Goal: Task Accomplishment & Management: Manage account settings

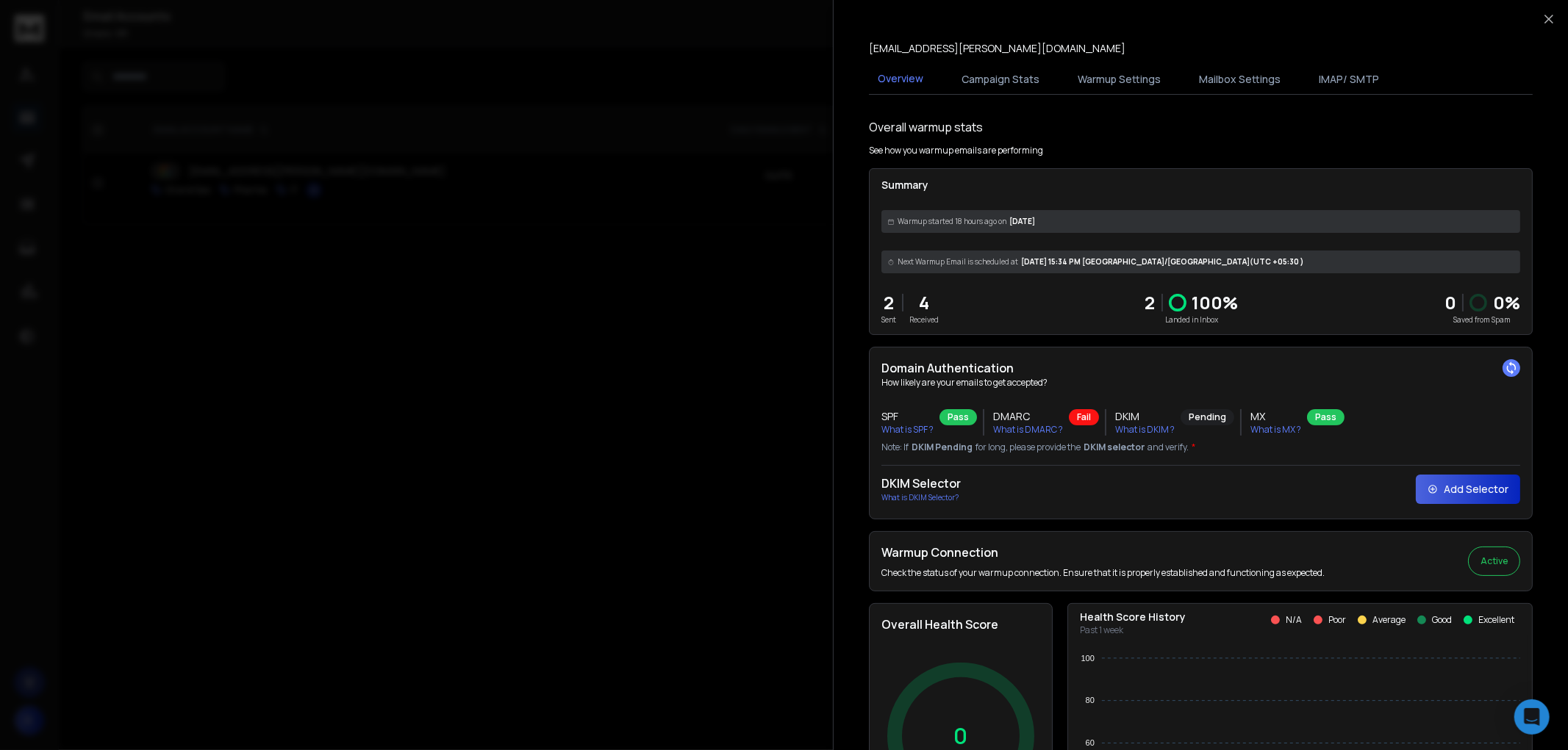
scroll to position [326, 0]
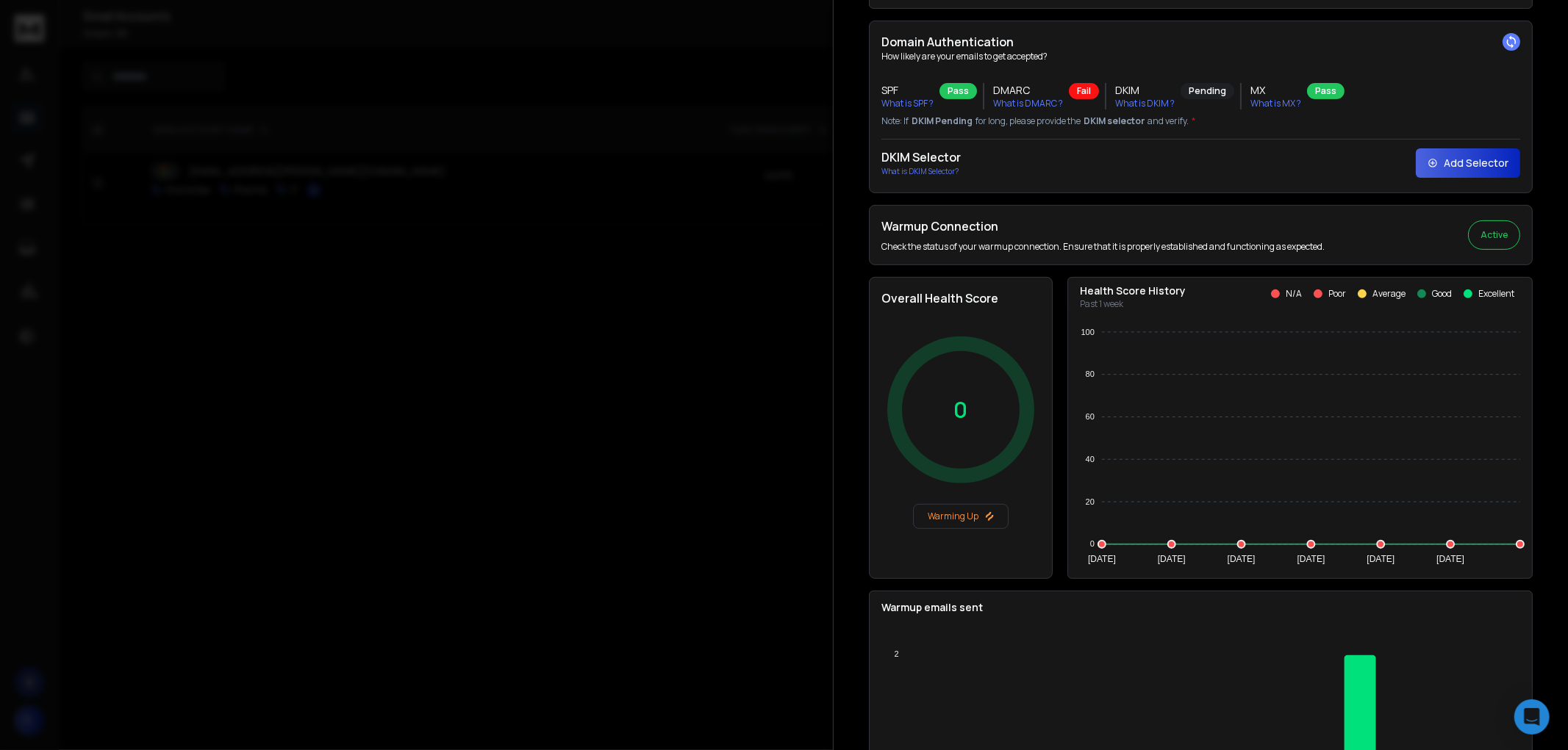
click at [572, 533] on div at bounding box center [784, 375] width 1568 height 750
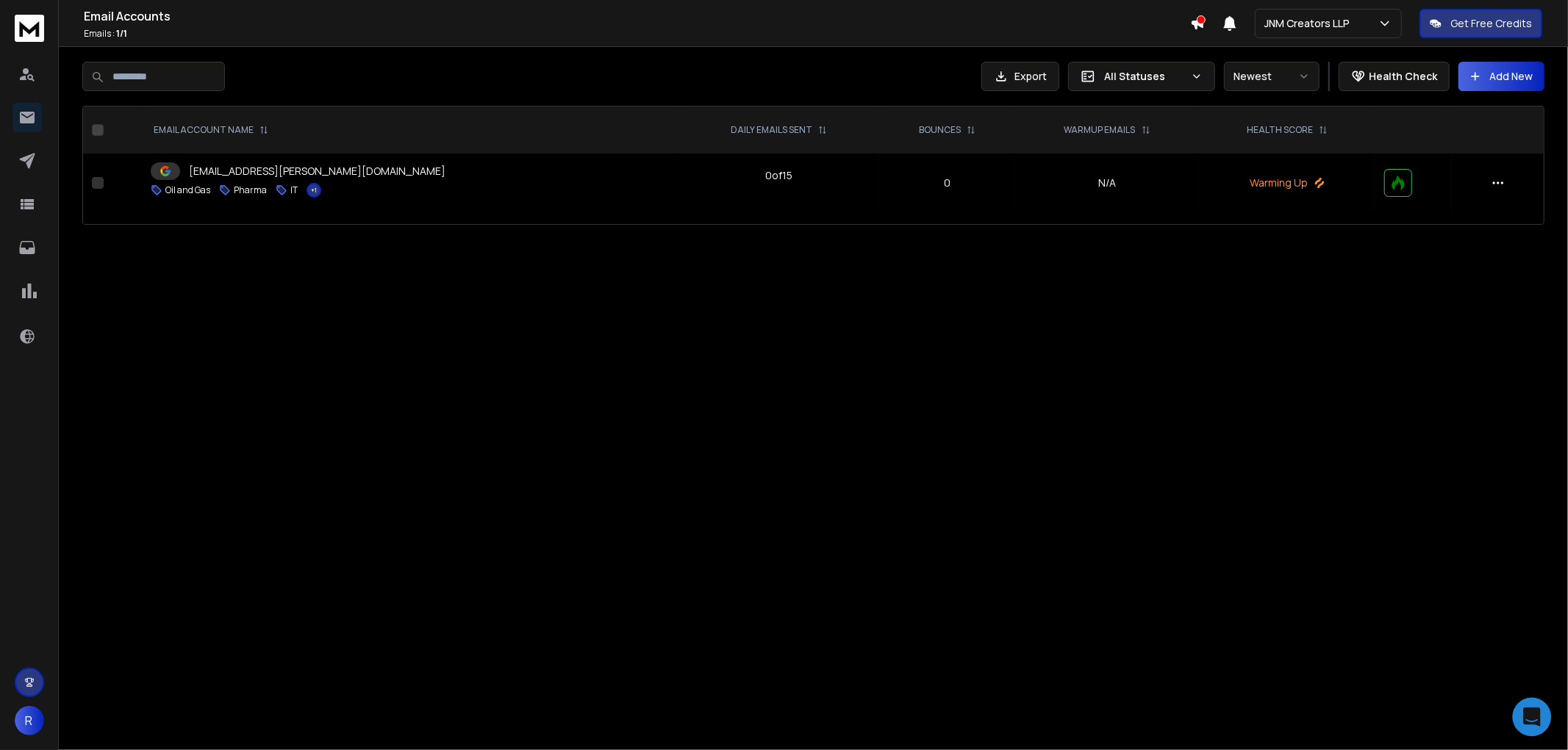
click at [1529, 717] on icon "Open Intercom Messenger" at bounding box center [1532, 716] width 17 height 19
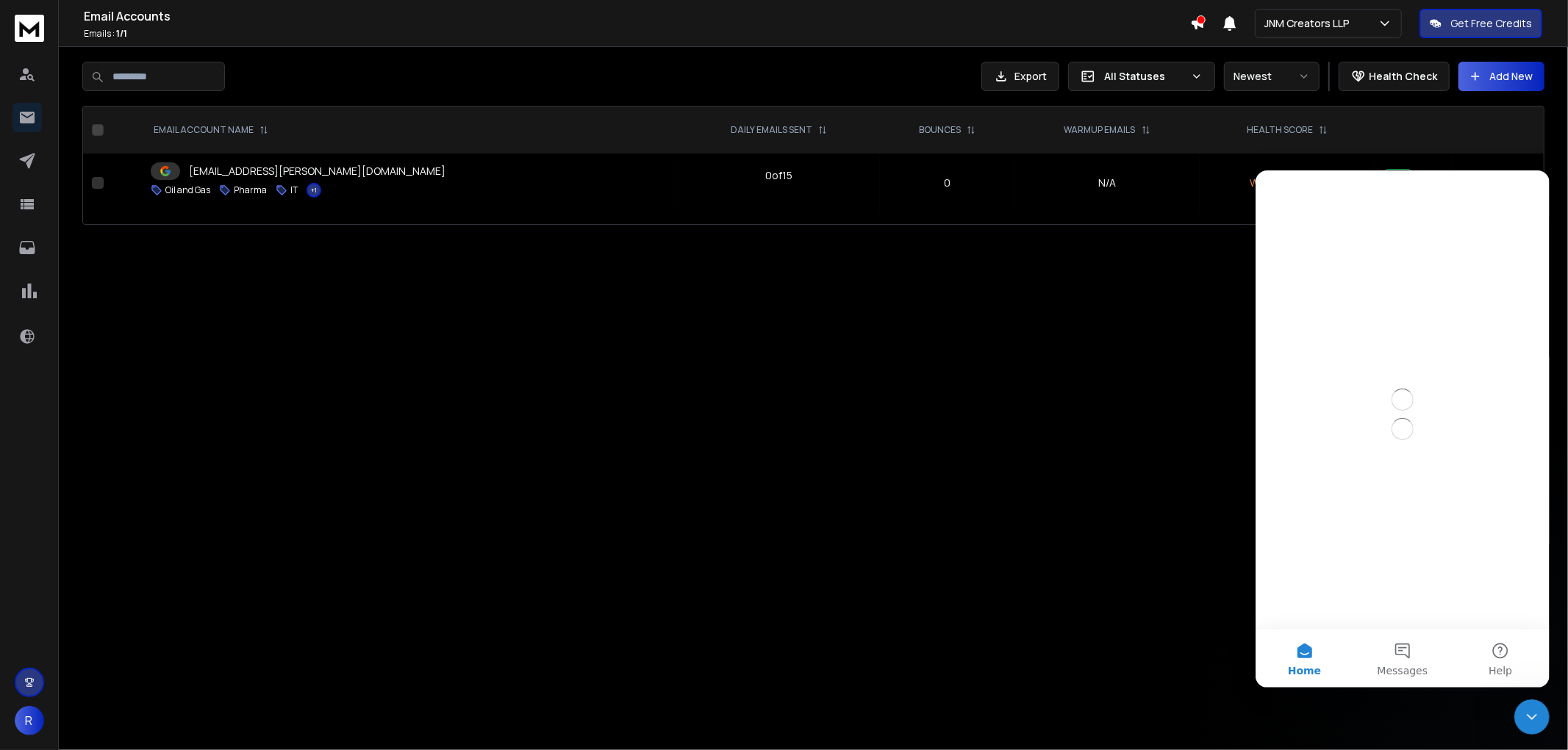
scroll to position [0, 0]
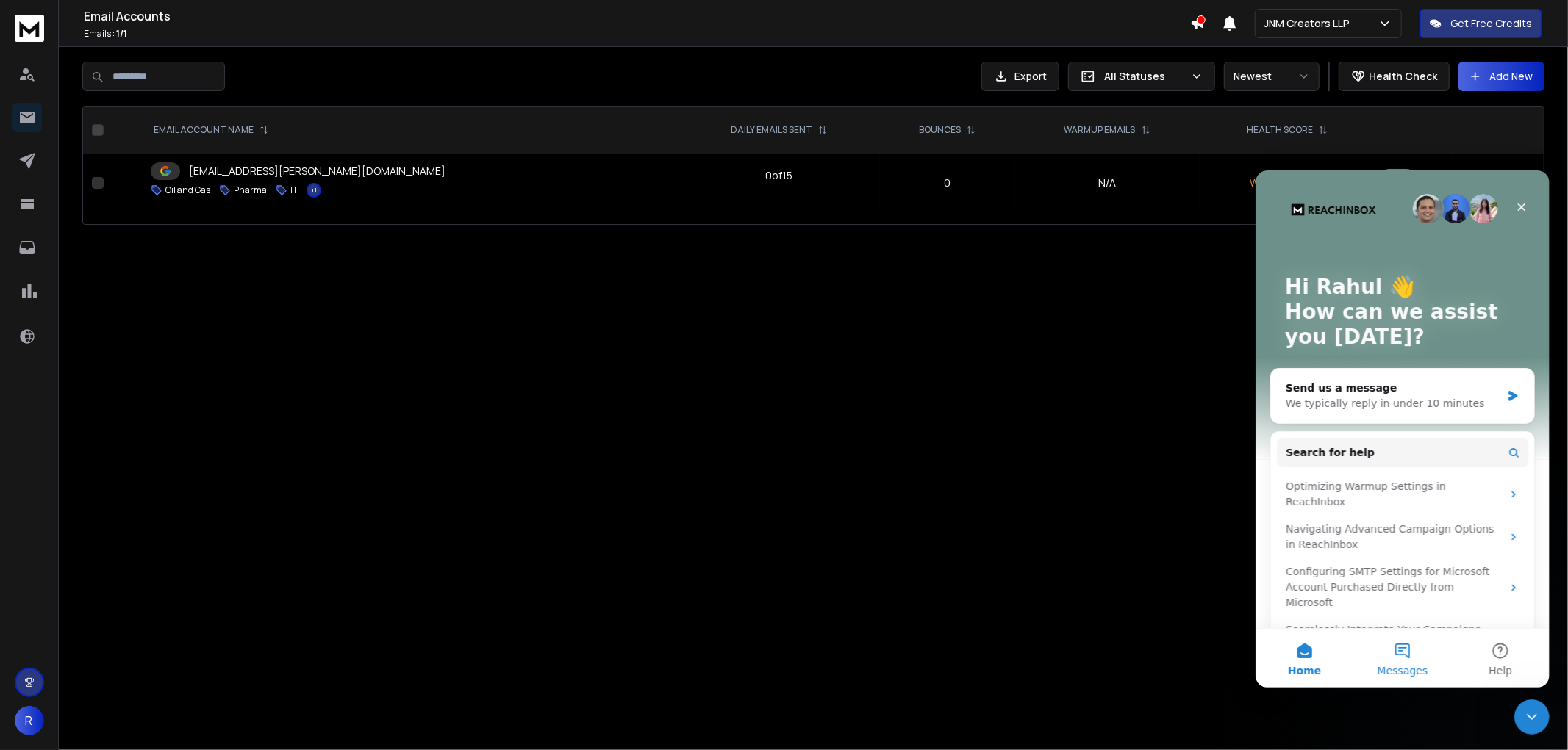
click at [1399, 652] on button "Messages" at bounding box center [1401, 657] width 98 height 58
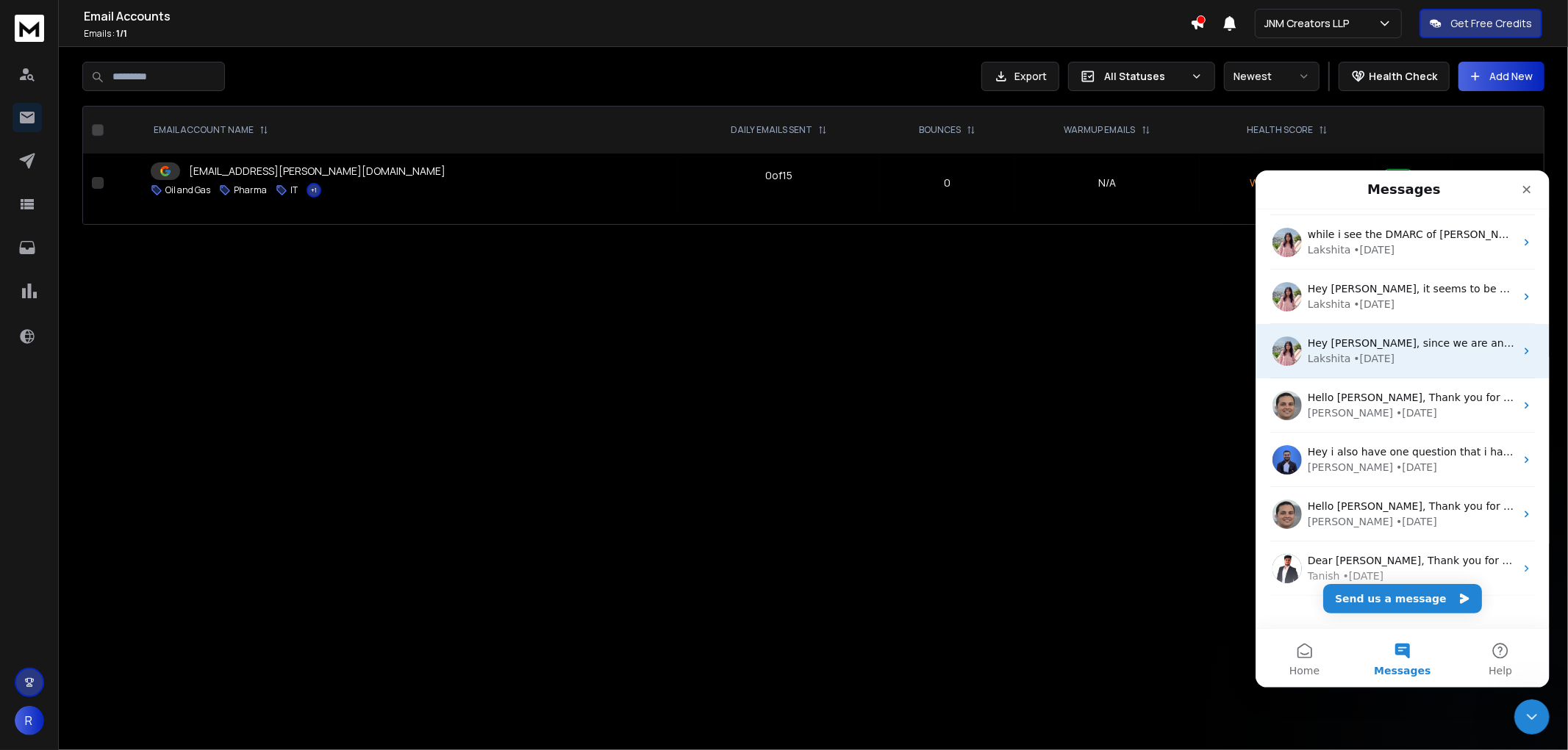
scroll to position [163, 0]
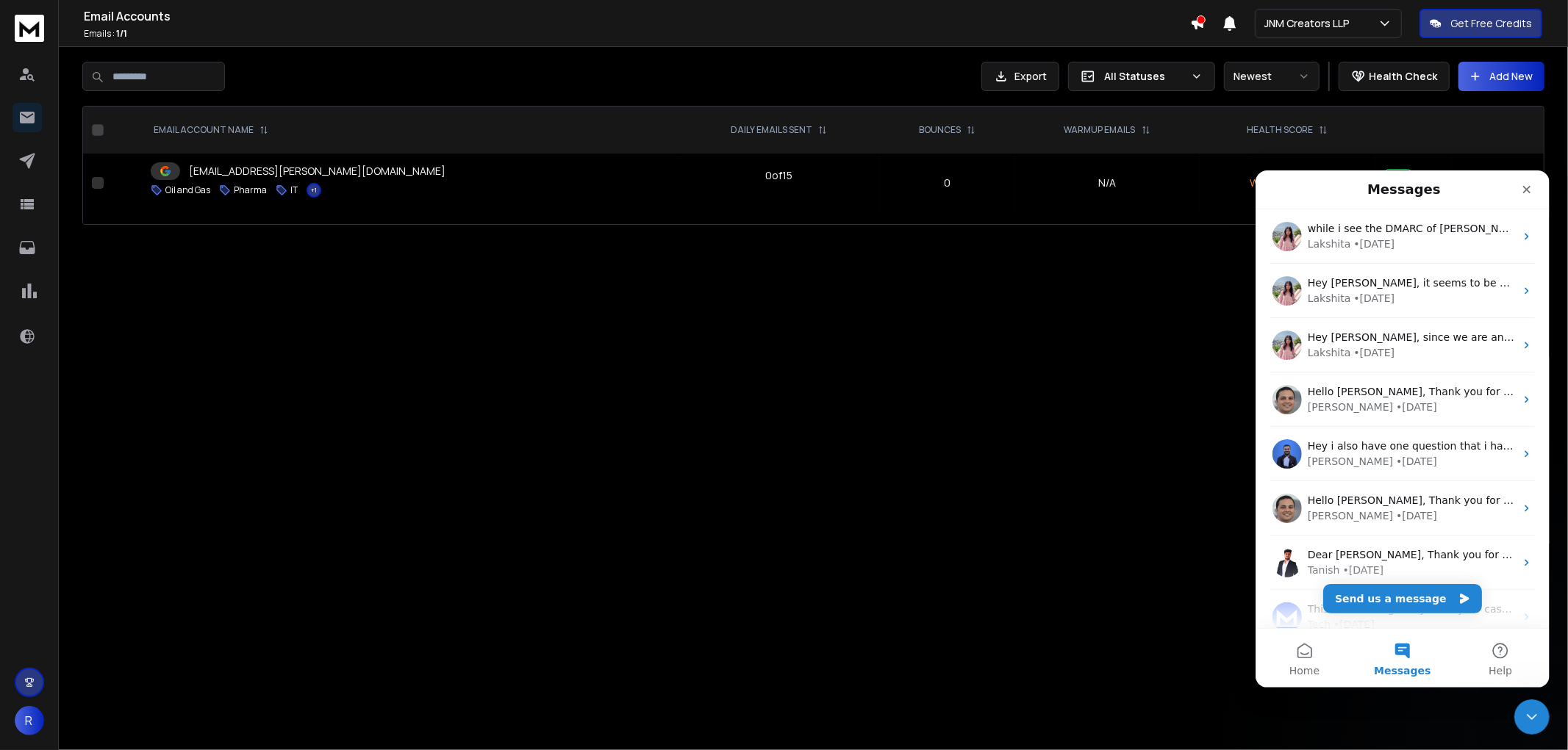
click at [1029, 415] on div "Your warmest leads are on your site – Turn visits into conversations Reach Out …" at bounding box center [784, 375] width 1568 height 750
click at [1032, 412] on div "Your warmest leads are on your site – Turn visits into conversations Reach Out …" at bounding box center [784, 375] width 1568 height 750
click at [1527, 188] on icon "Close" at bounding box center [1526, 188] width 8 height 8
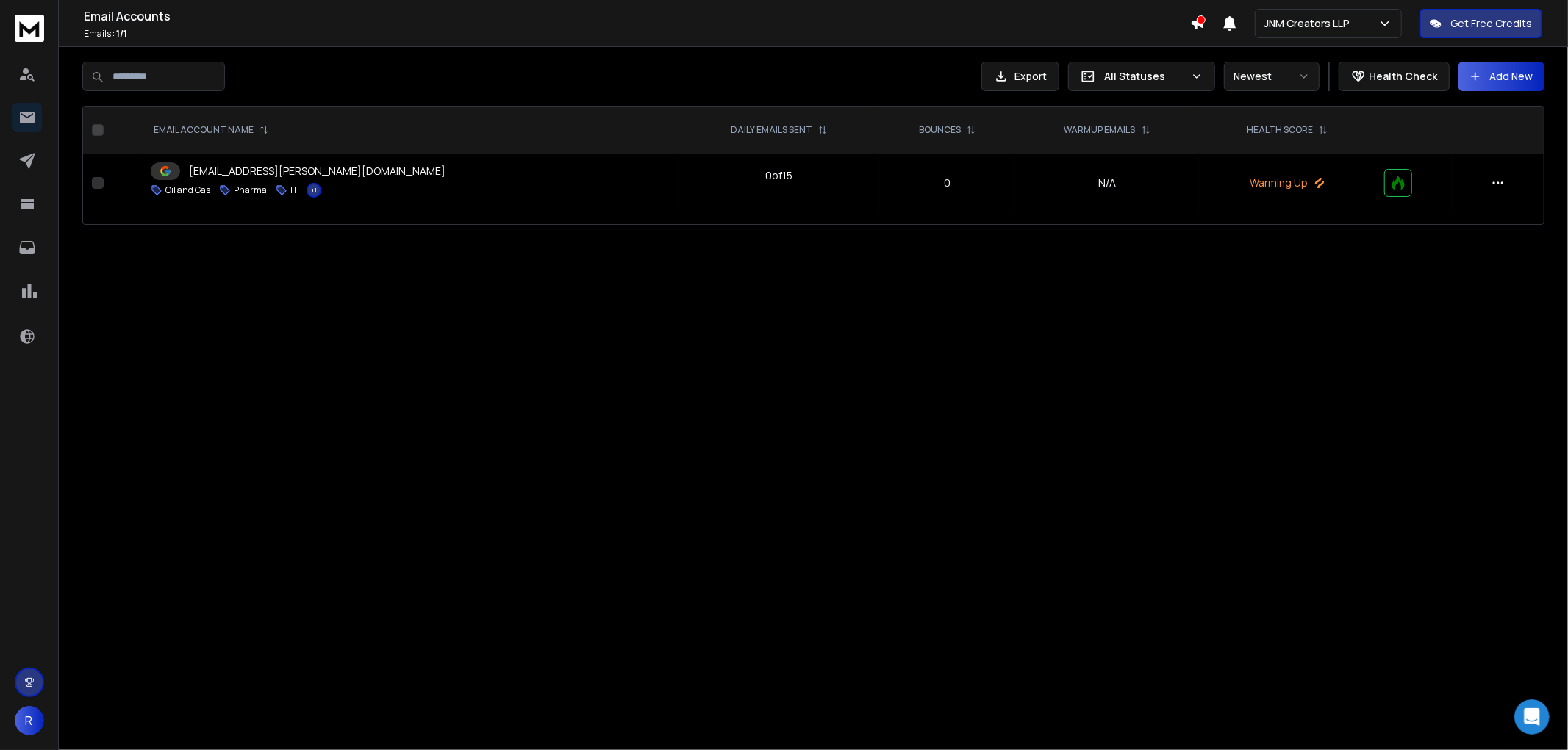
scroll to position [0, 0]
click at [1240, 186] on p "Warming Up" at bounding box center [1288, 182] width 158 height 15
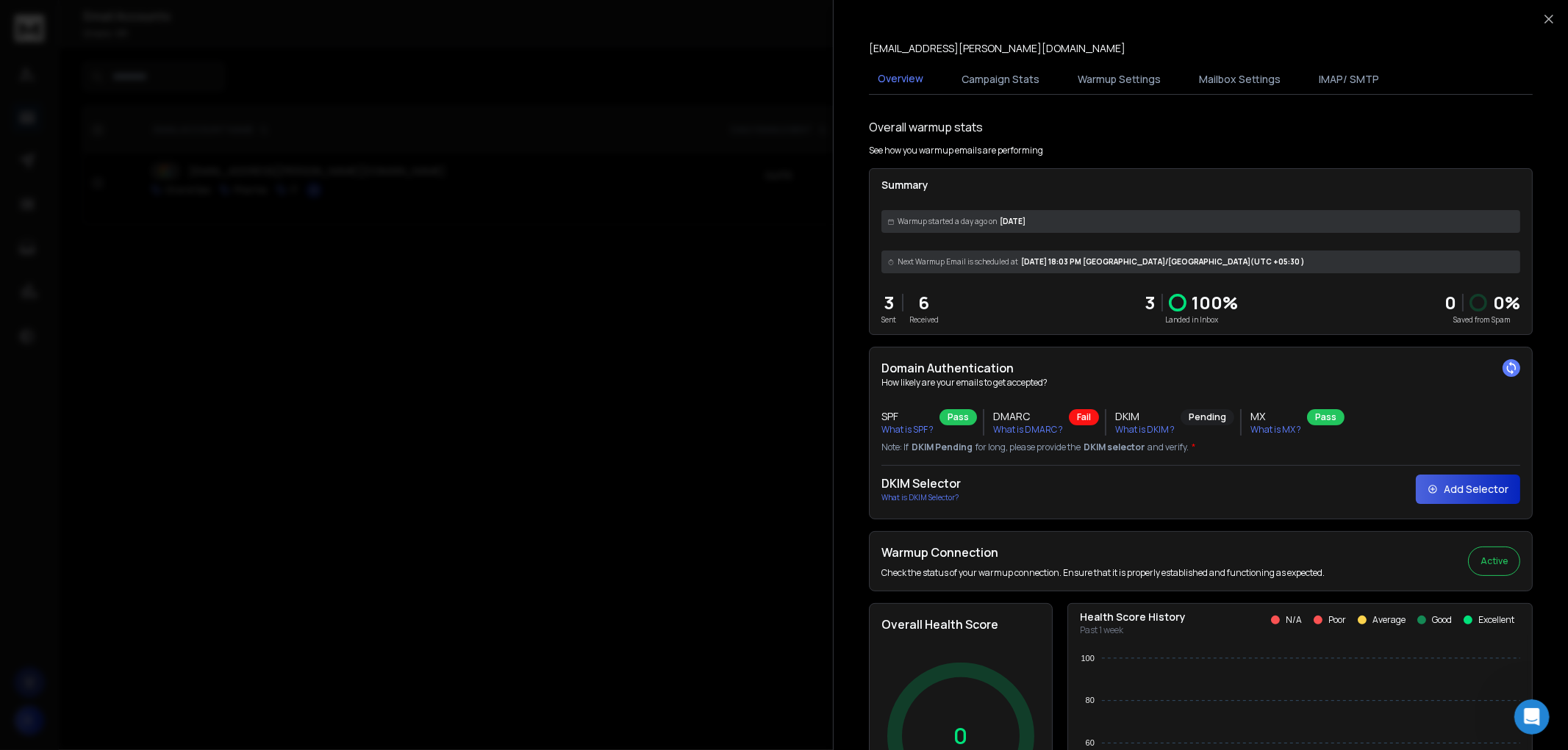
click at [1455, 489] on button "Add Selector" at bounding box center [1467, 489] width 104 height 29
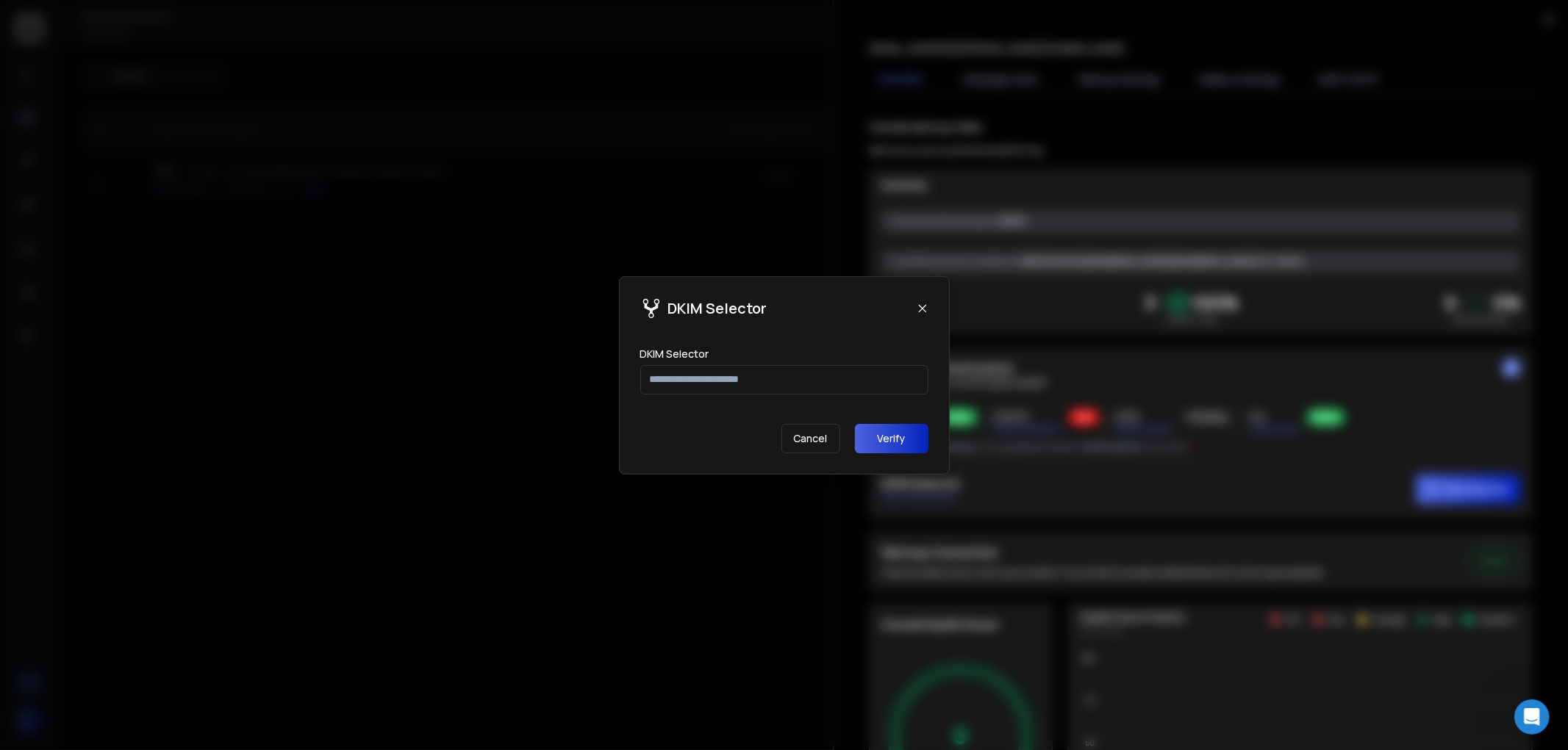
click at [917, 307] on icon at bounding box center [922, 308] width 12 height 12
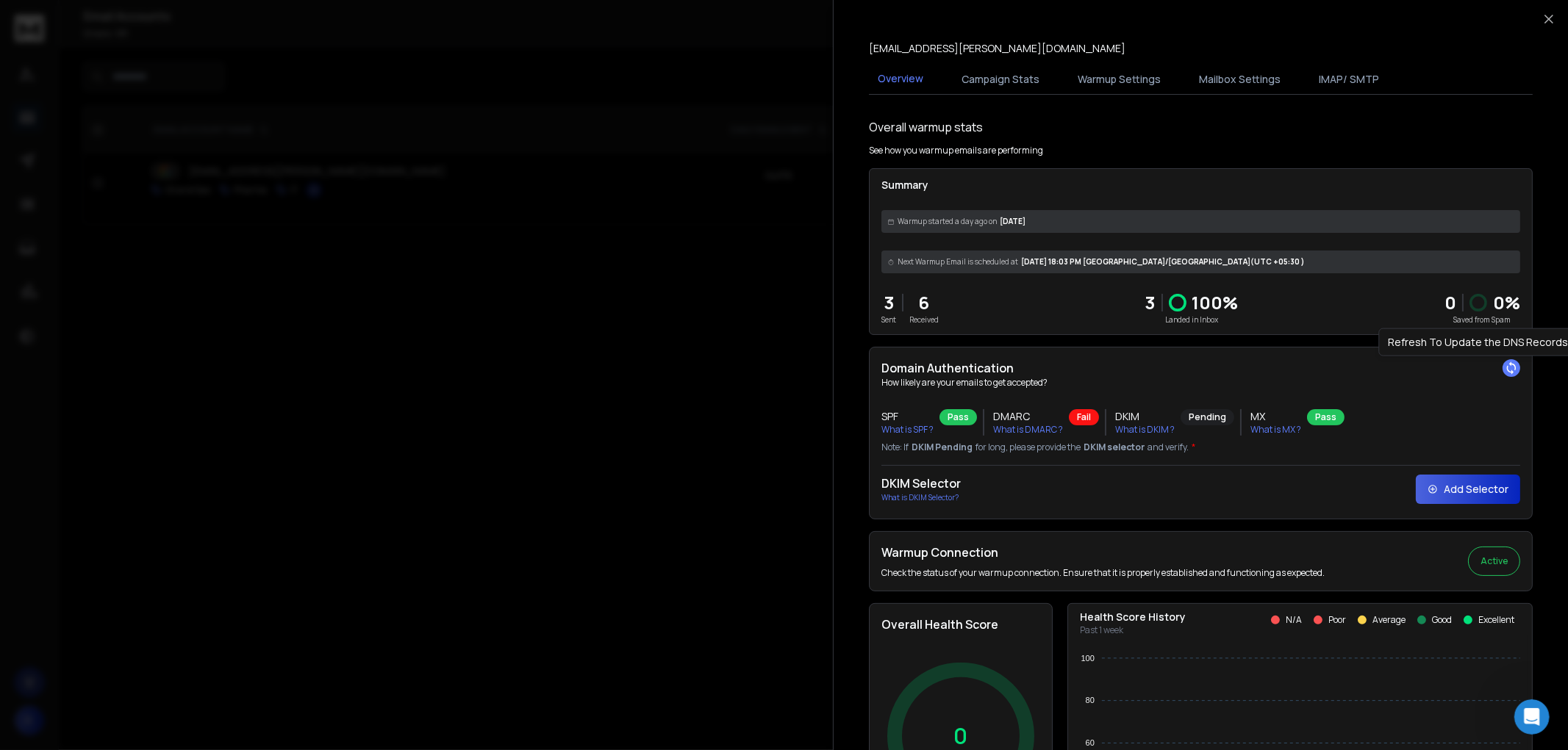
click at [1504, 365] on icon at bounding box center [1511, 368] width 15 height 15
click at [1512, 363] on icon at bounding box center [1511, 368] width 15 height 15
click at [1444, 485] on button "Add Selector" at bounding box center [1467, 489] width 104 height 29
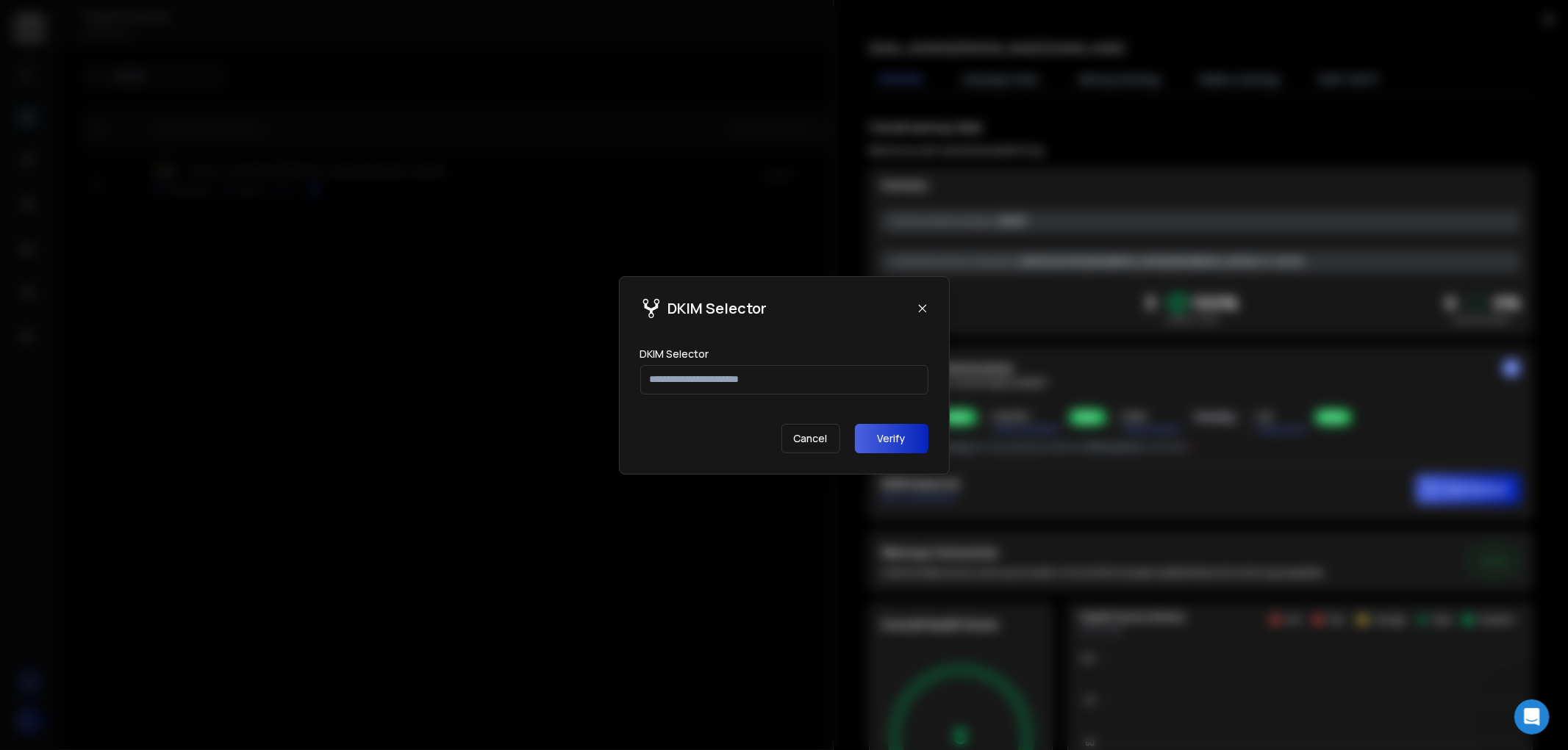
click at [688, 380] on input "text" at bounding box center [784, 380] width 288 height 29
paste input "***"
type input "***"
click at [878, 430] on button "Verify" at bounding box center [892, 438] width 74 height 29
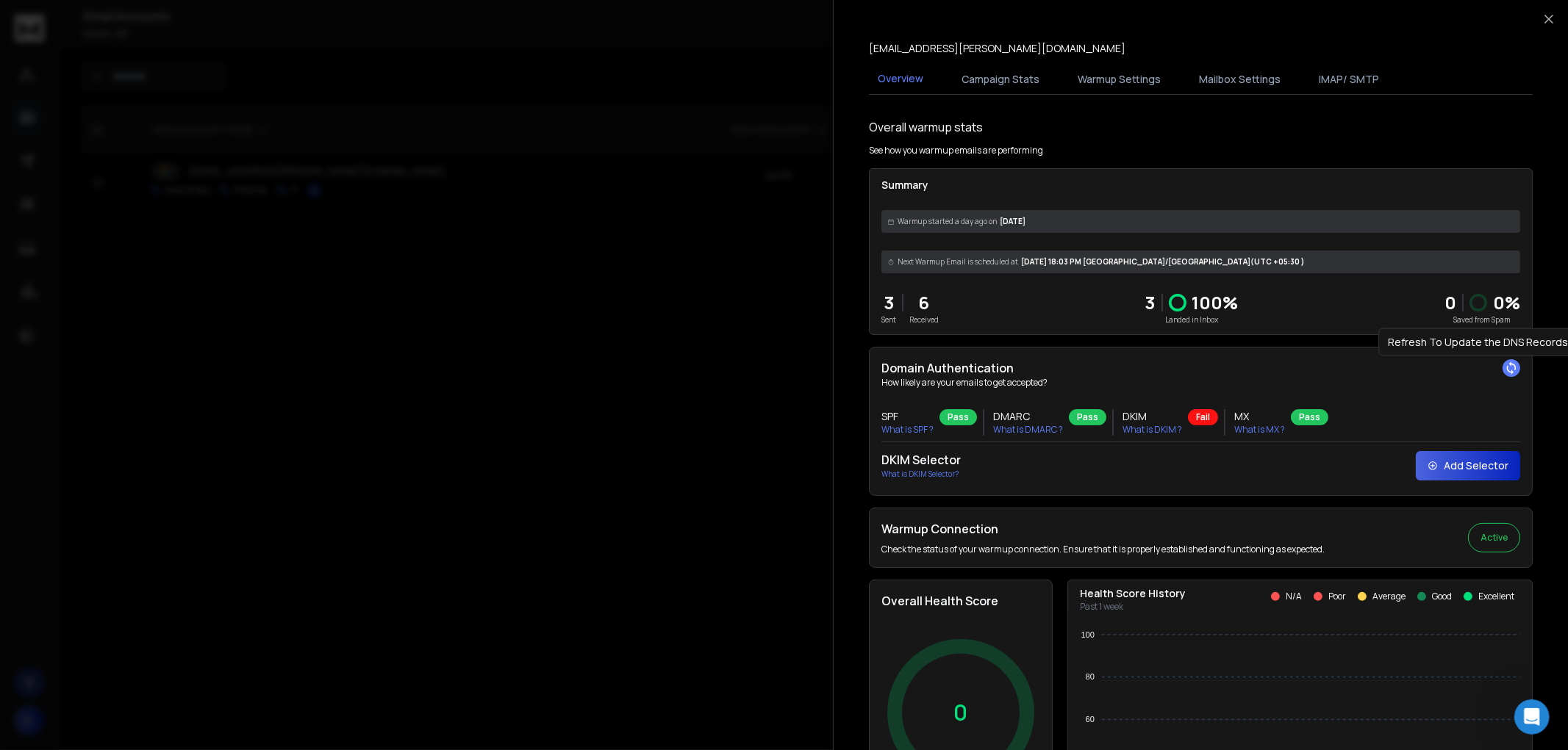
click at [1513, 366] on icon at bounding box center [1511, 368] width 15 height 15
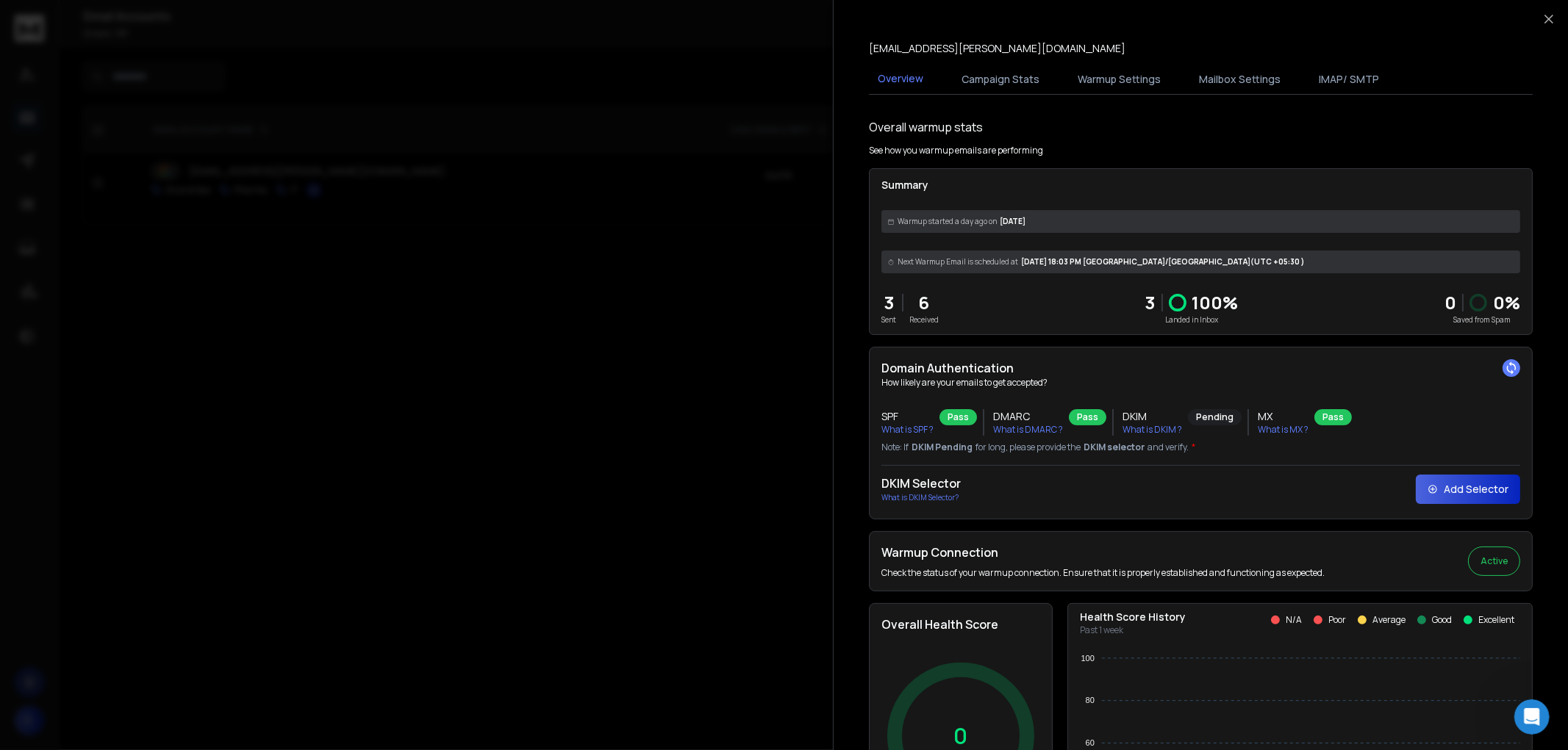
click at [1449, 493] on button "Add Selector" at bounding box center [1467, 489] width 104 height 29
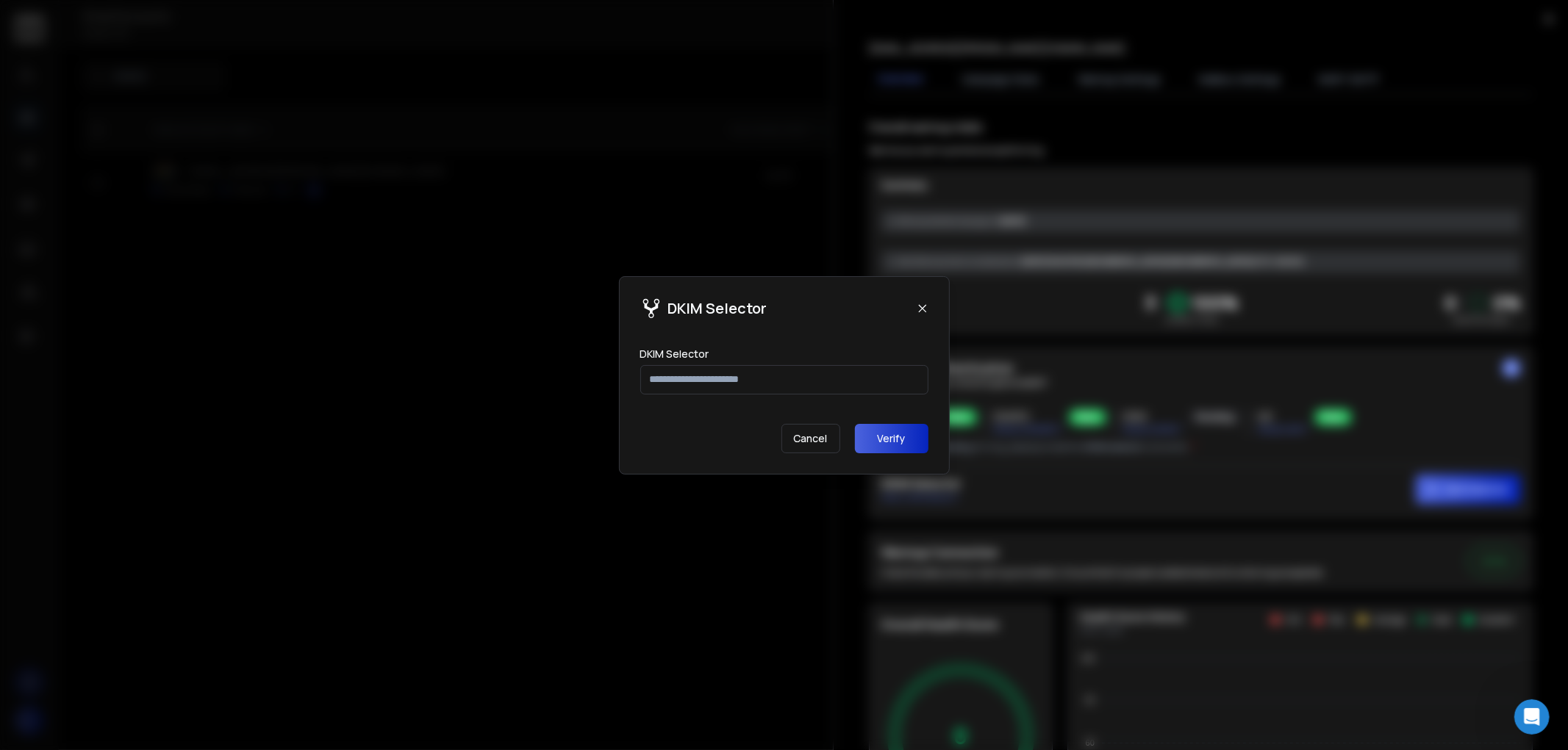
click at [672, 381] on input "text" at bounding box center [784, 380] width 288 height 29
paste input "********"
type input "********"
click at [877, 437] on button "Verify" at bounding box center [892, 438] width 74 height 29
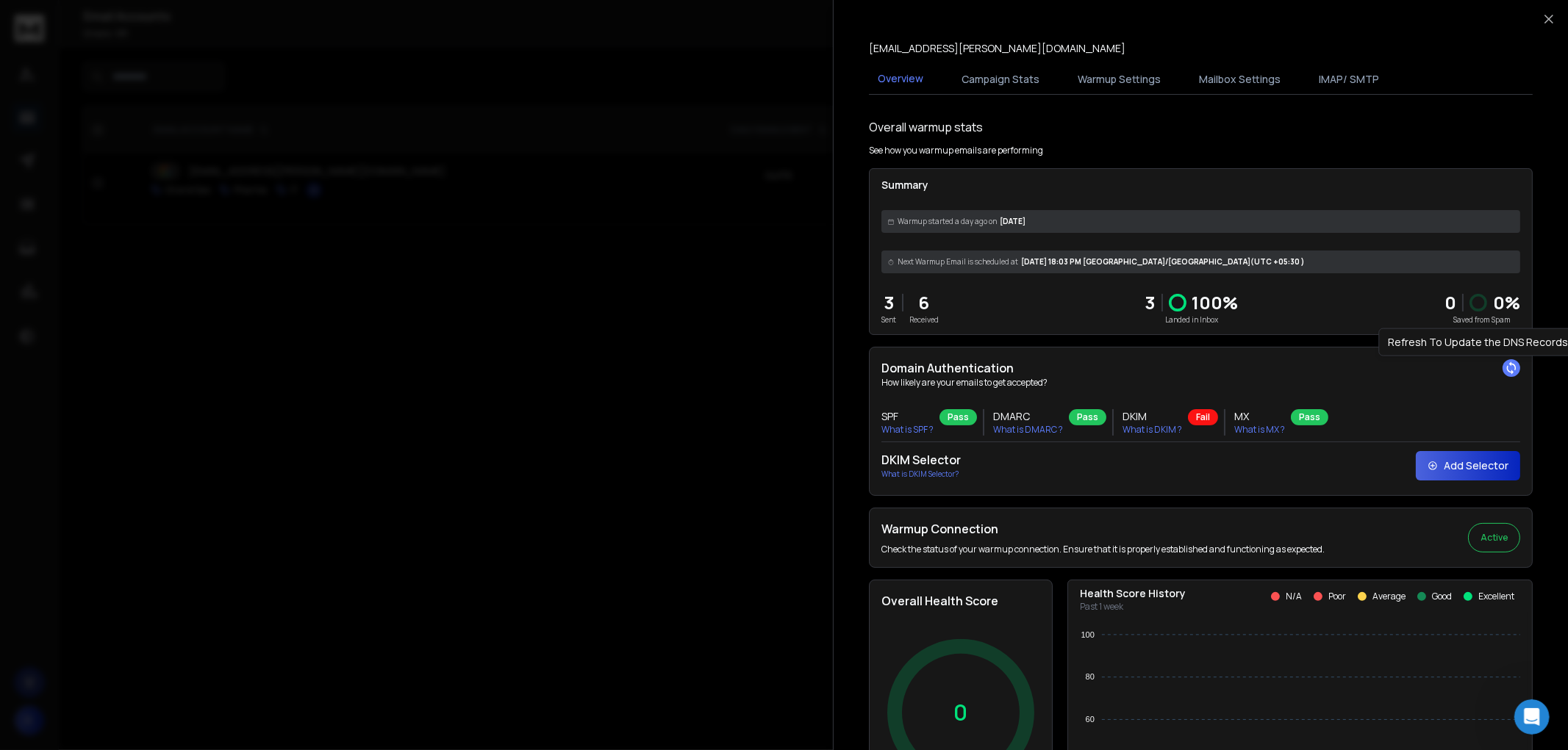
click at [1509, 363] on icon at bounding box center [1511, 368] width 9 height 13
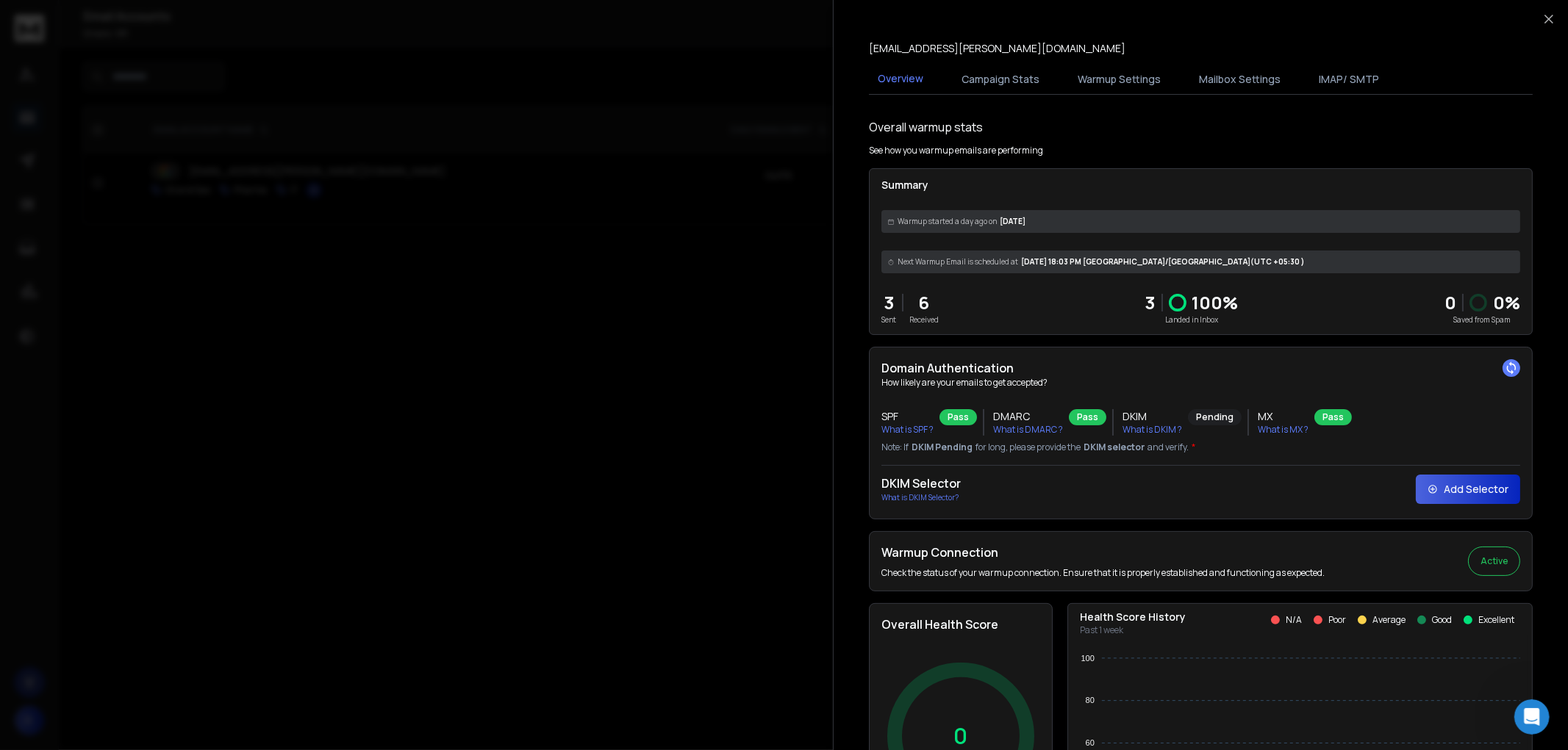
click at [1447, 487] on button "Add Selector" at bounding box center [1467, 489] width 104 height 29
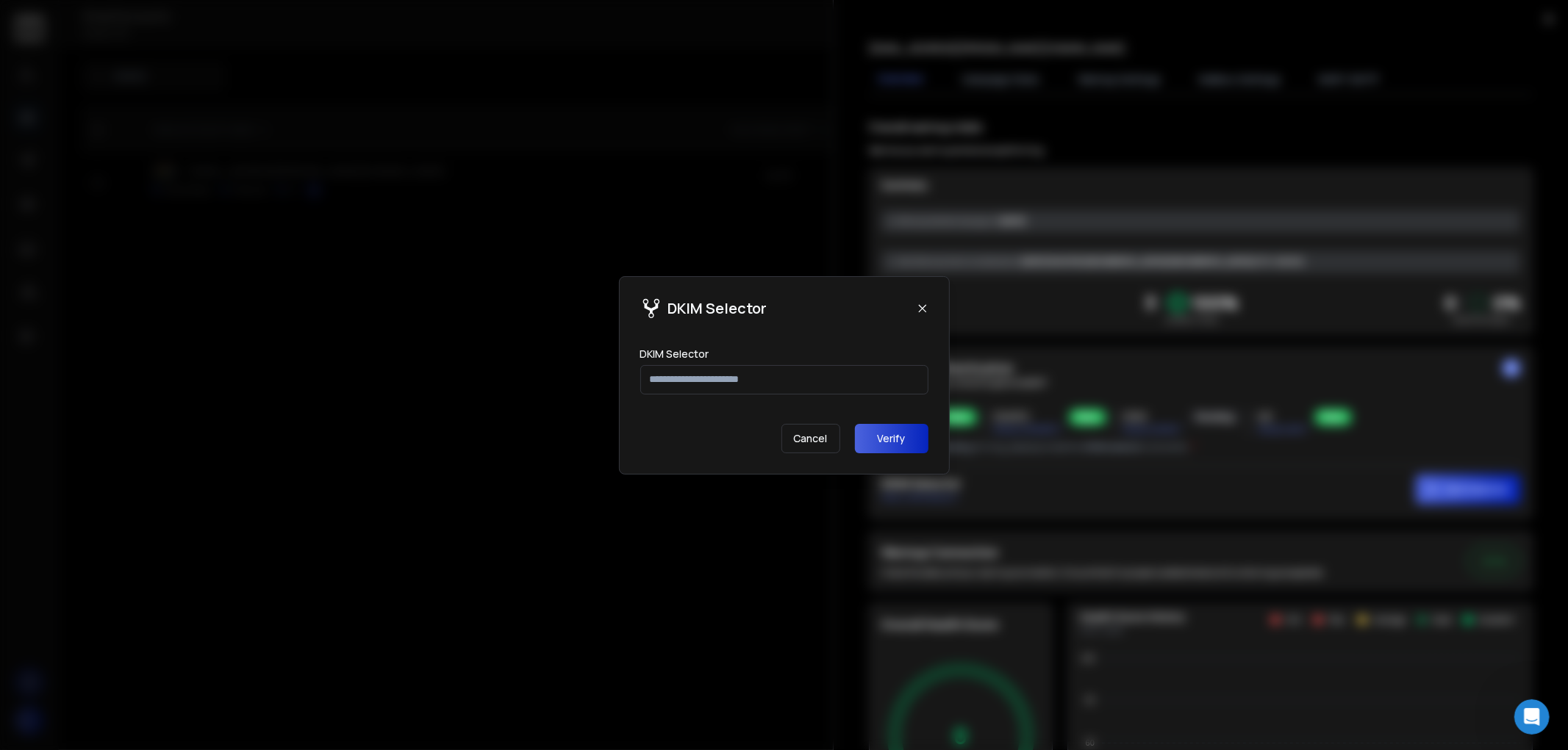
click at [717, 381] on input "text" at bounding box center [784, 380] width 288 height 29
paste input "*******"
type input "*******"
click at [899, 442] on button "Verify" at bounding box center [892, 438] width 74 height 29
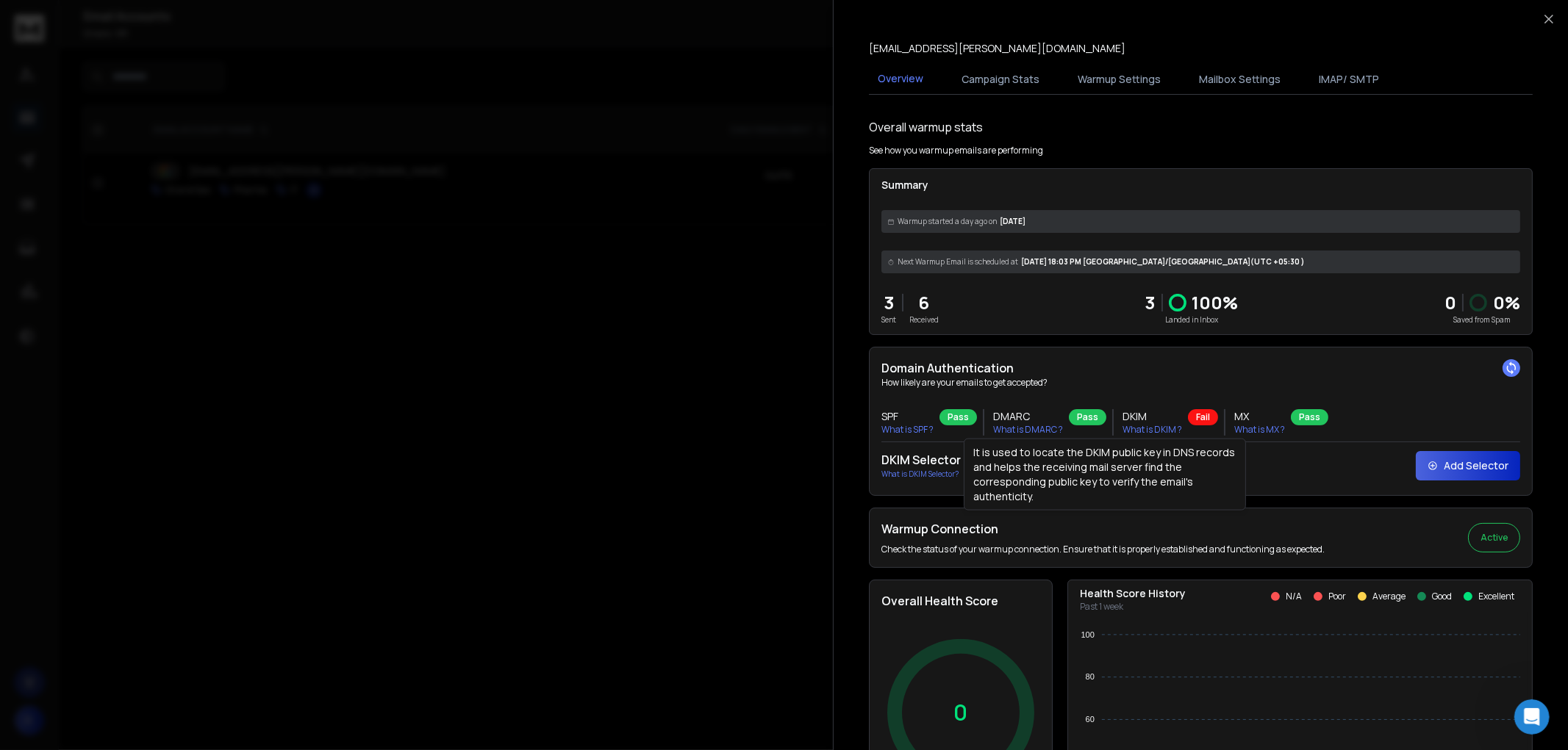
click at [919, 473] on p "What is DKIM Selector?" at bounding box center [921, 474] width 79 height 11
click at [1450, 466] on button "Add Selector" at bounding box center [1467, 466] width 104 height 29
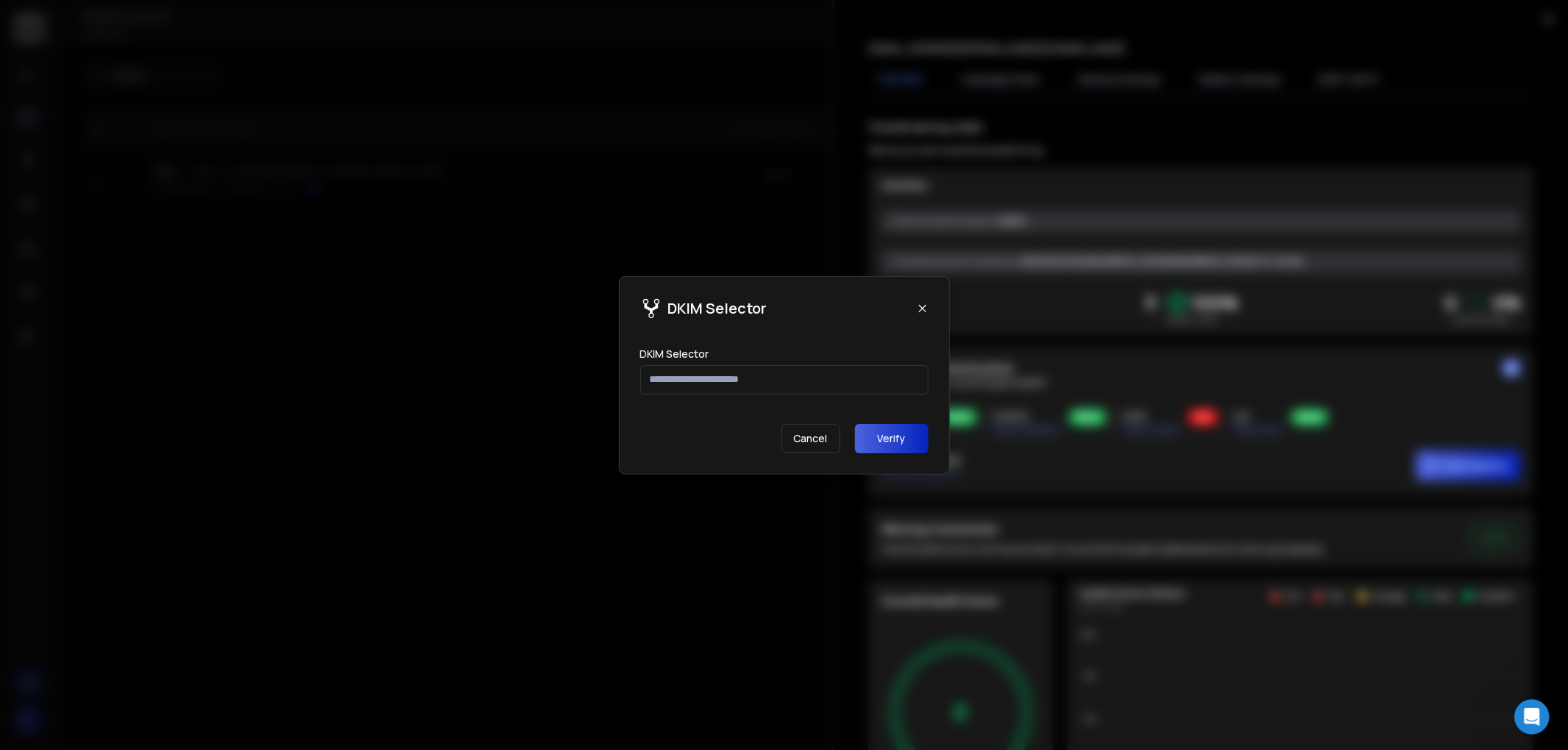
click at [657, 379] on input "text" at bounding box center [784, 380] width 288 height 29
click at [707, 373] on input "text" at bounding box center [784, 380] width 288 height 29
paste input "*******"
type input "*******"
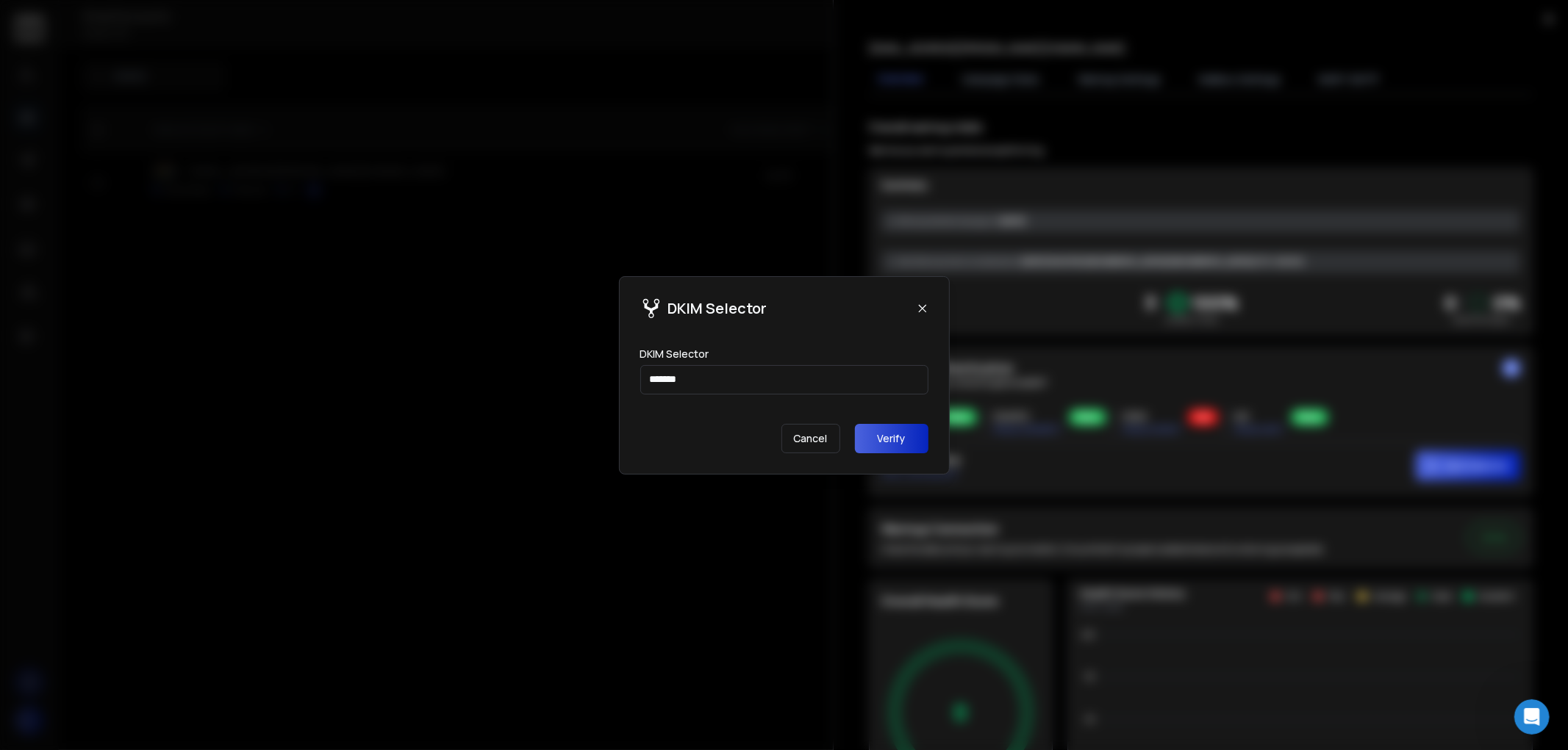
click at [891, 429] on button "Verify" at bounding box center [892, 438] width 74 height 29
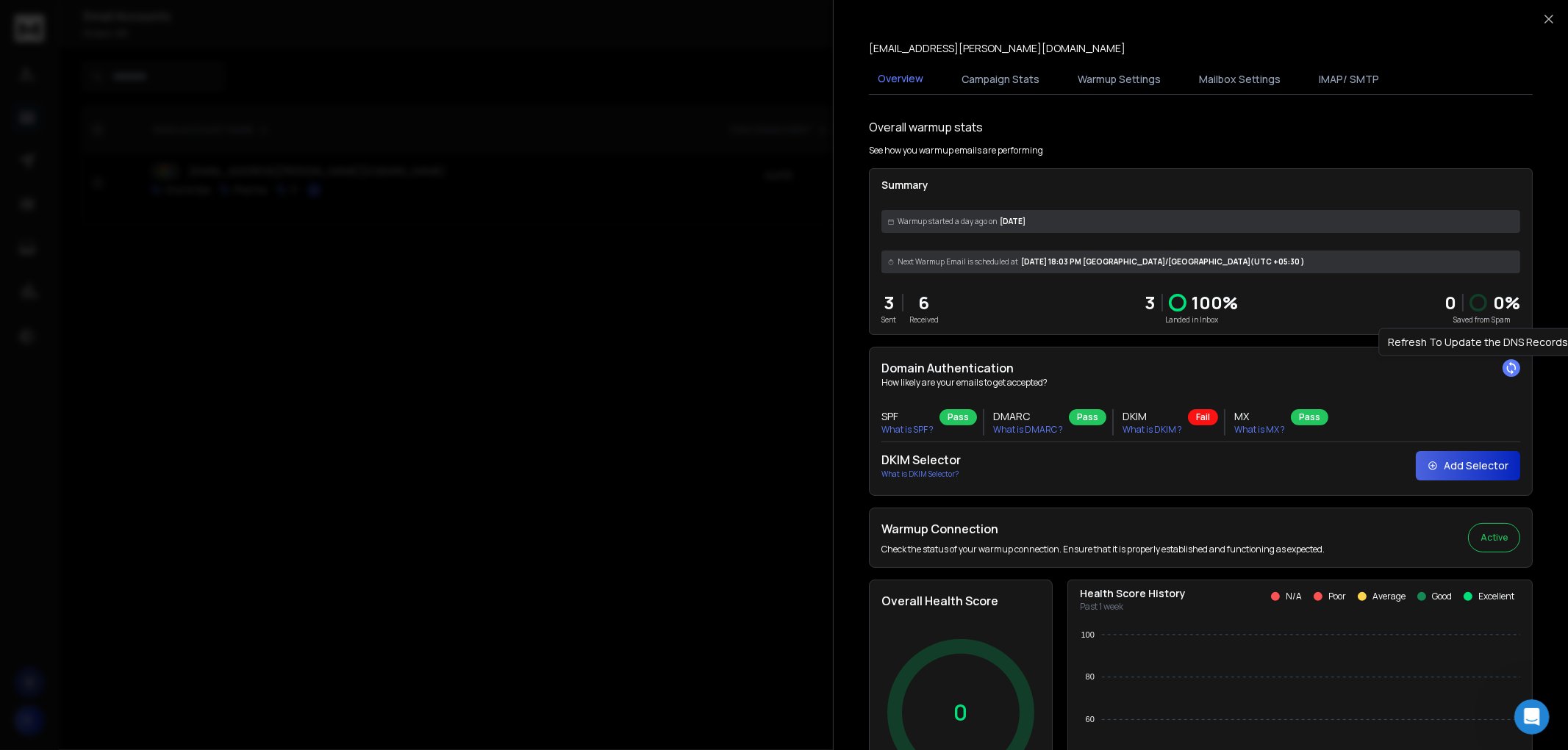
click at [1495, 360] on h2 "Domain Authentication" at bounding box center [1200, 368] width 639 height 18
click at [1511, 372] on icon at bounding box center [1511, 368] width 15 height 15
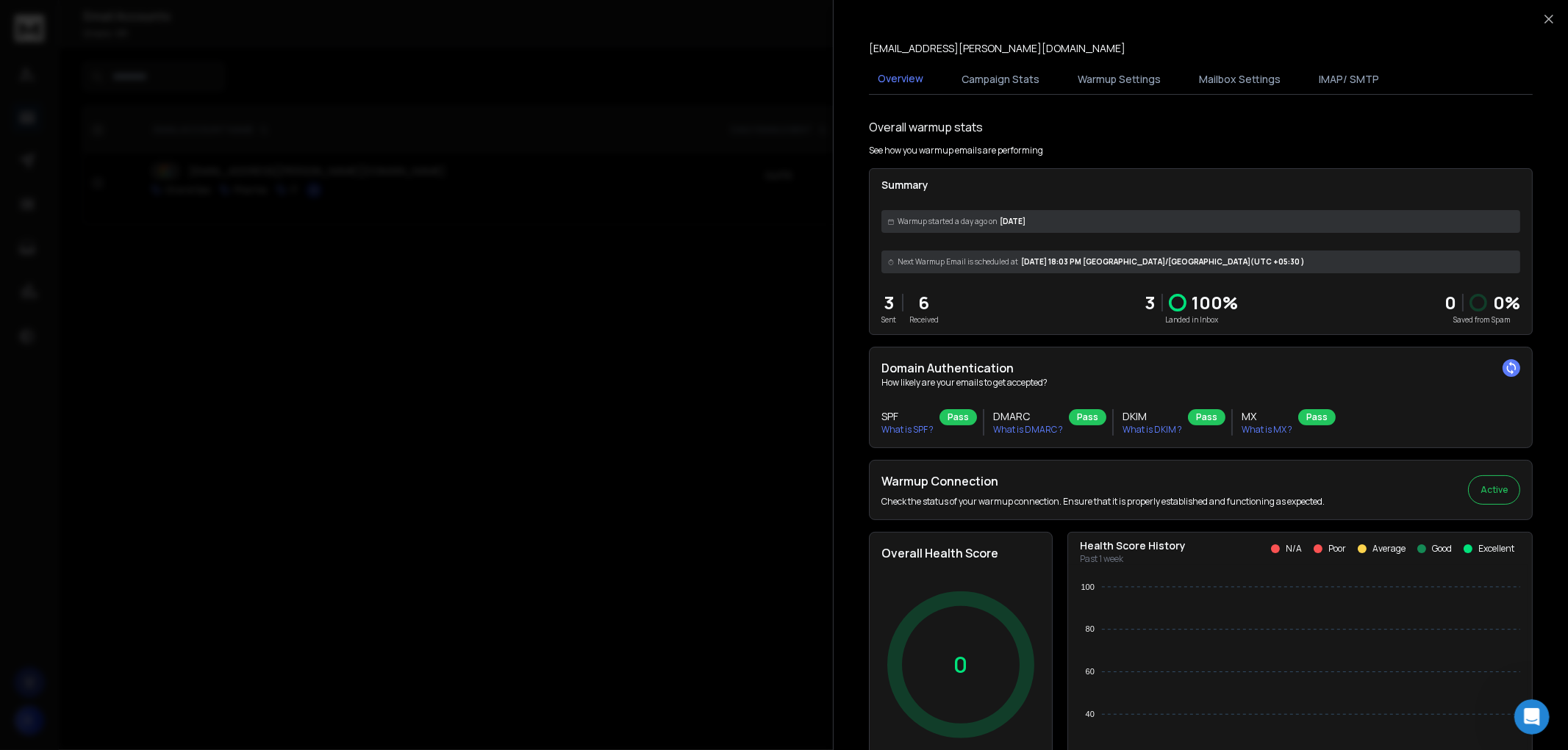
click at [688, 530] on div at bounding box center [784, 375] width 1568 height 750
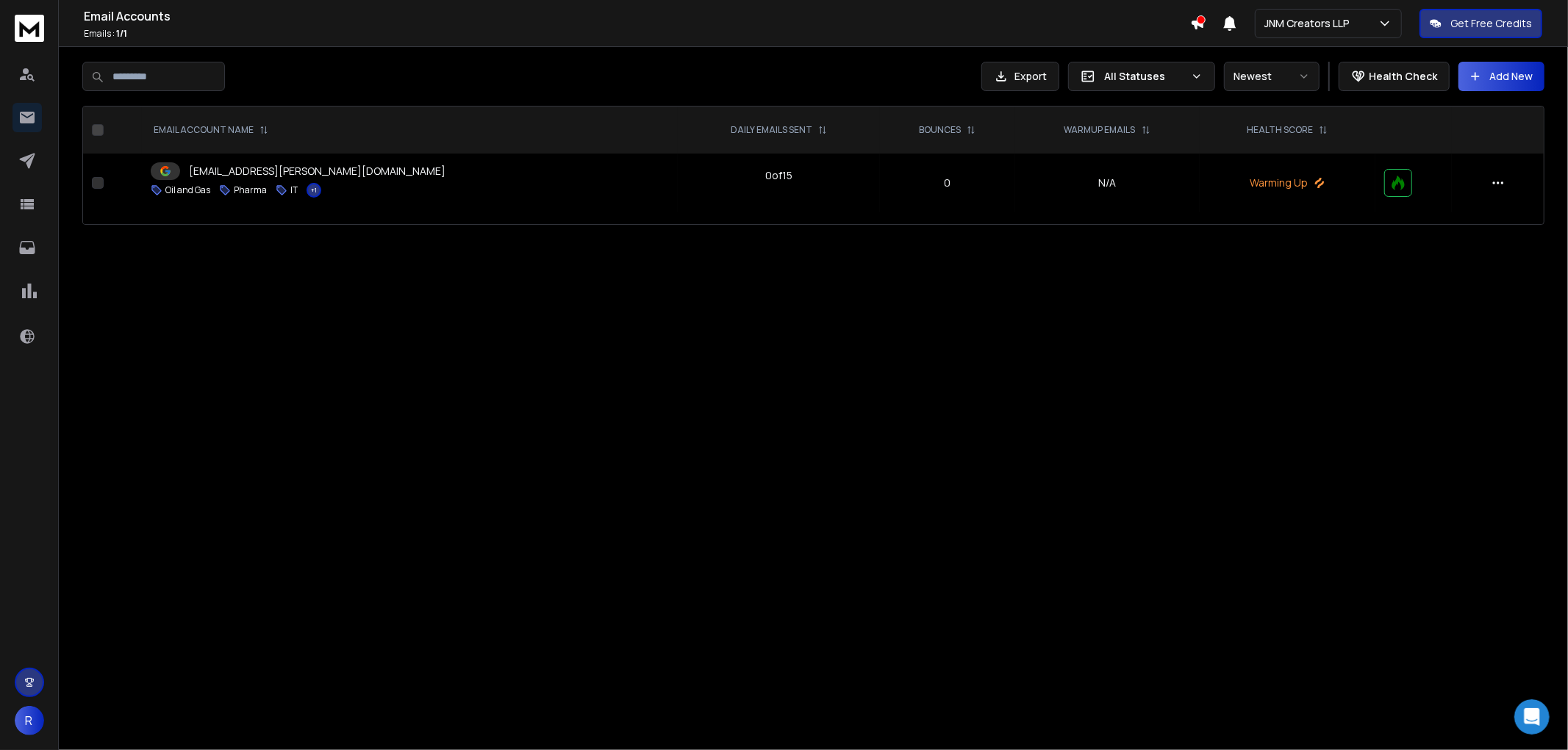
click at [1481, 180] on button at bounding box center [1498, 182] width 74 height 25
click at [1472, 240] on div "Mailbox Settings" at bounding box center [1485, 237] width 94 height 23
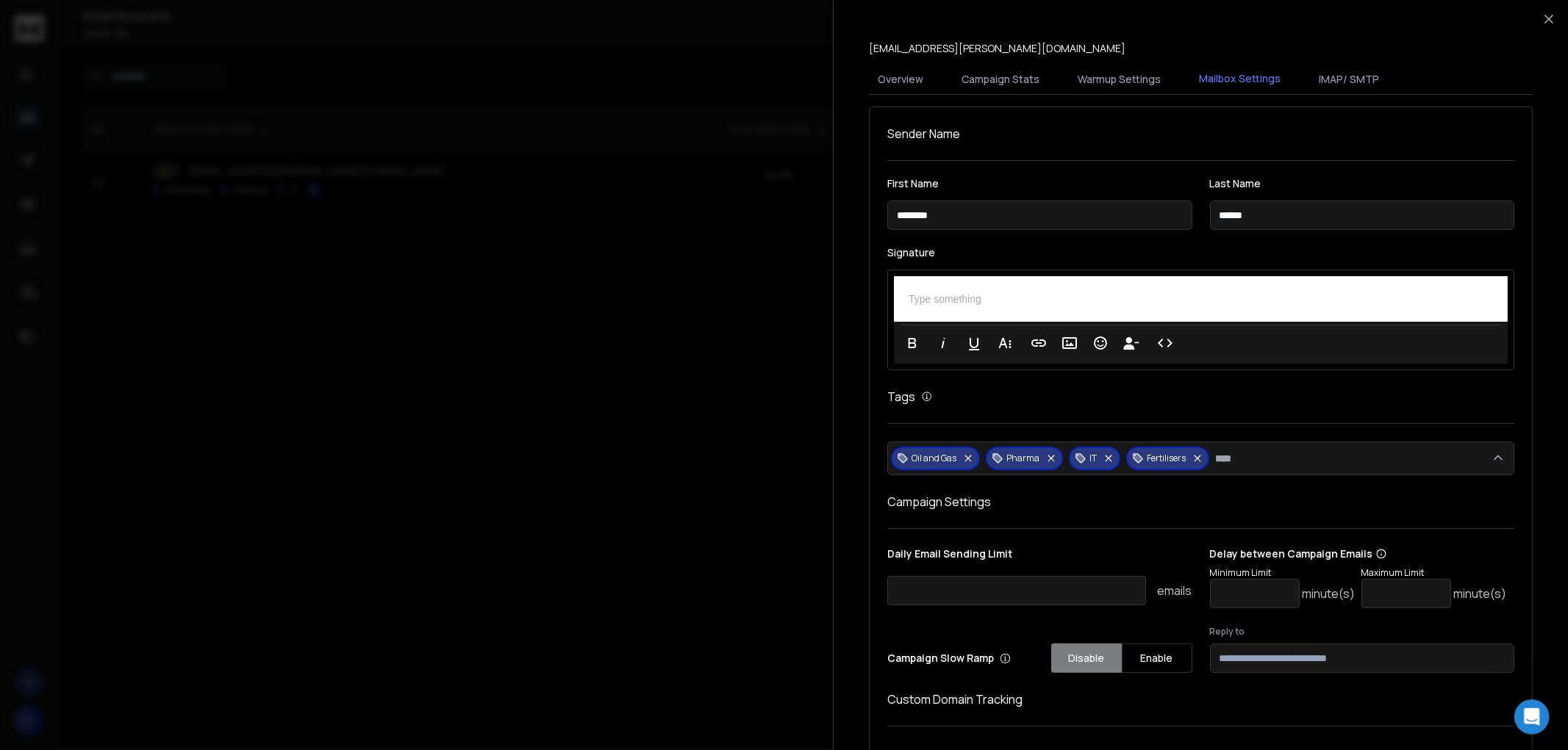
click at [883, 76] on button "Overview" at bounding box center [901, 80] width 64 height 33
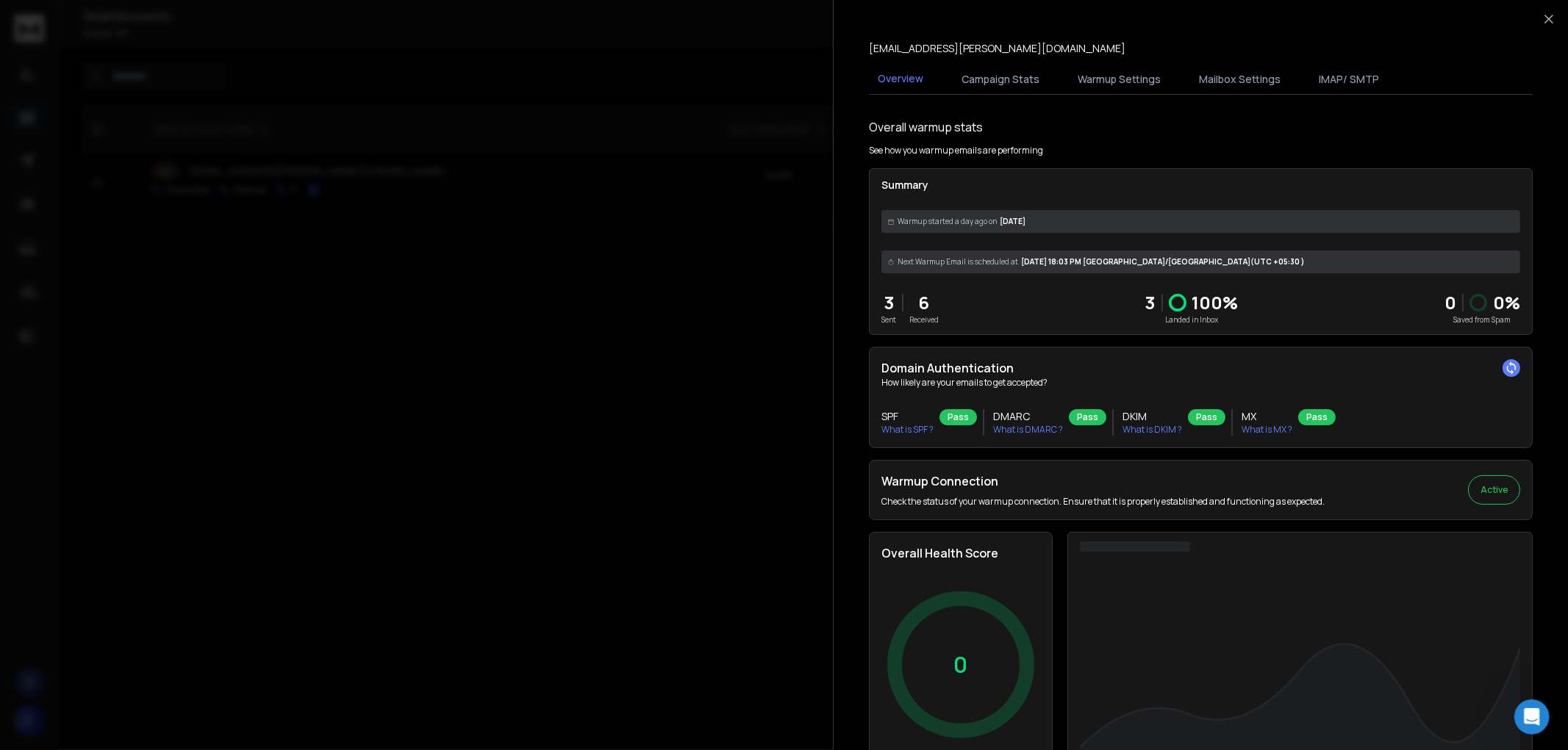
click at [891, 70] on button "Overview" at bounding box center [901, 79] width 64 height 34
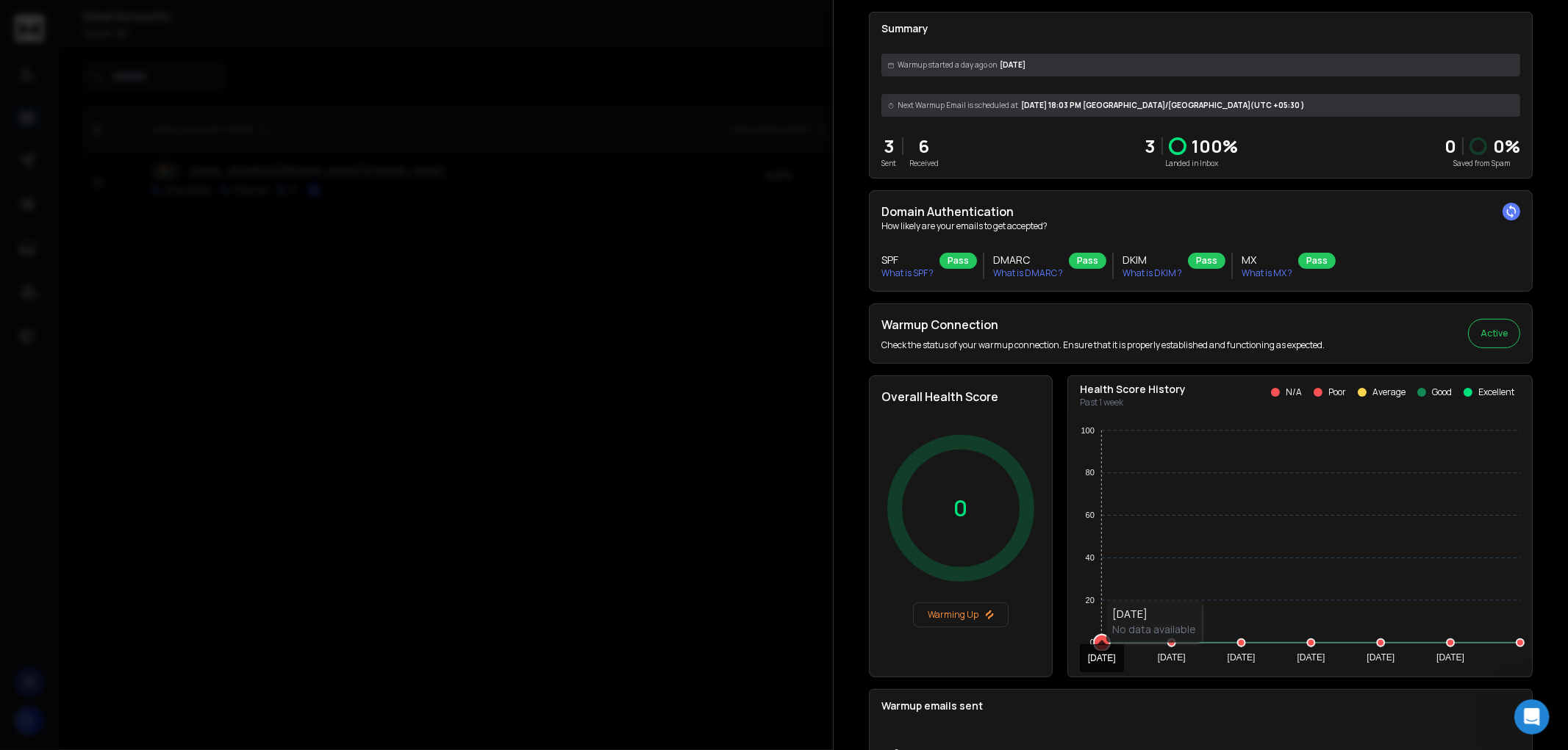
scroll to position [163, 0]
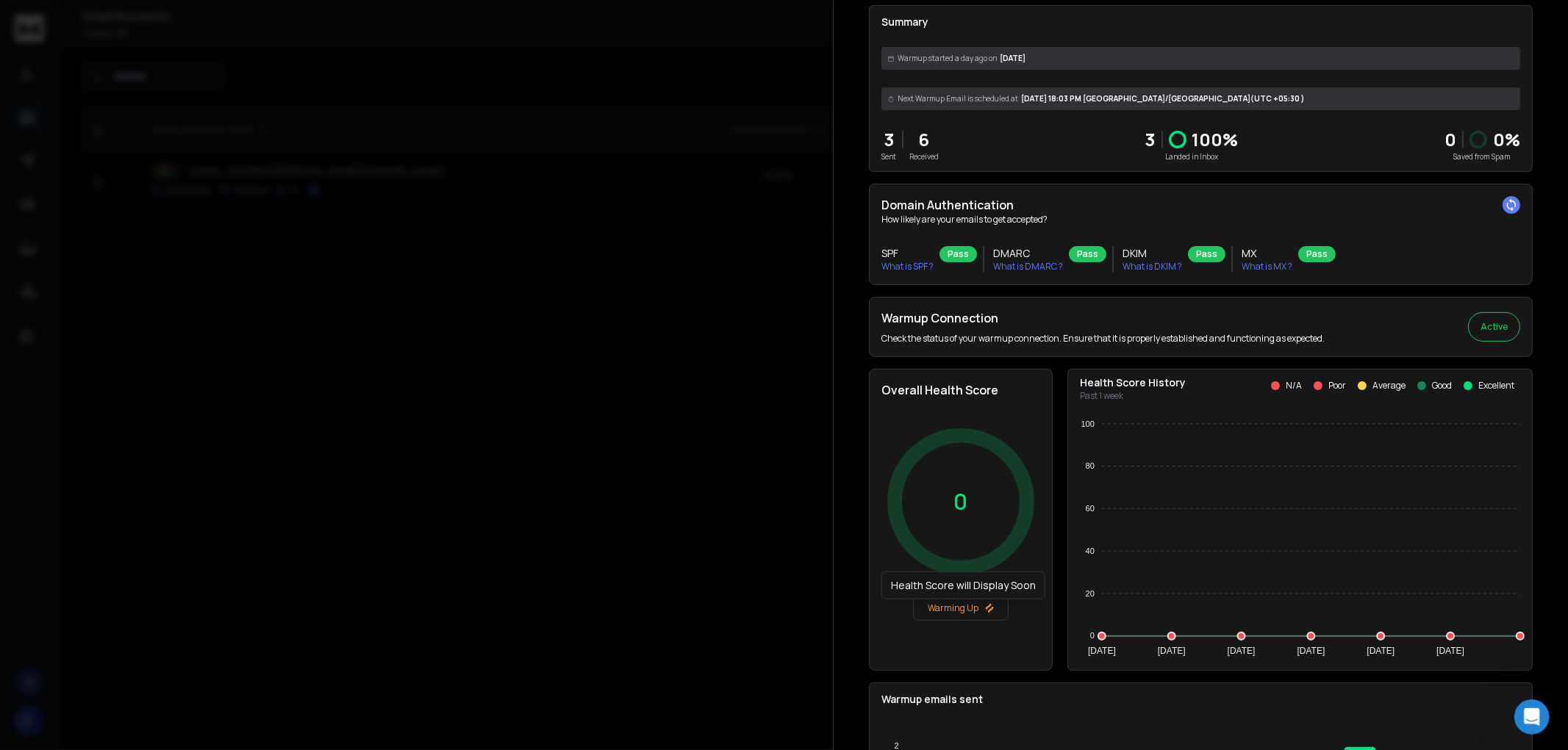
click at [956, 607] on p "Warming Up" at bounding box center [961, 608] width 83 height 12
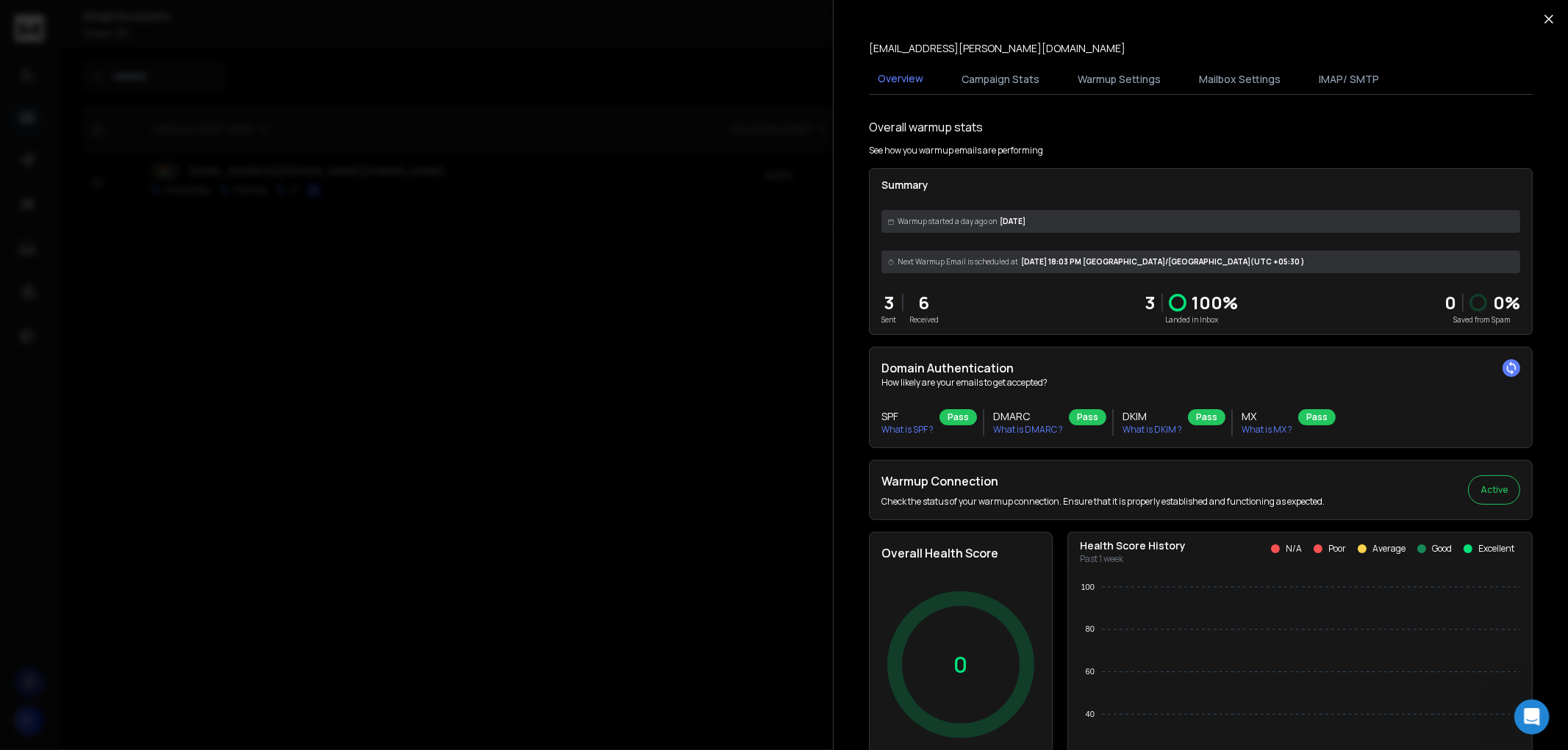
click at [1549, 17] on icon "button" at bounding box center [1548, 19] width 15 height 15
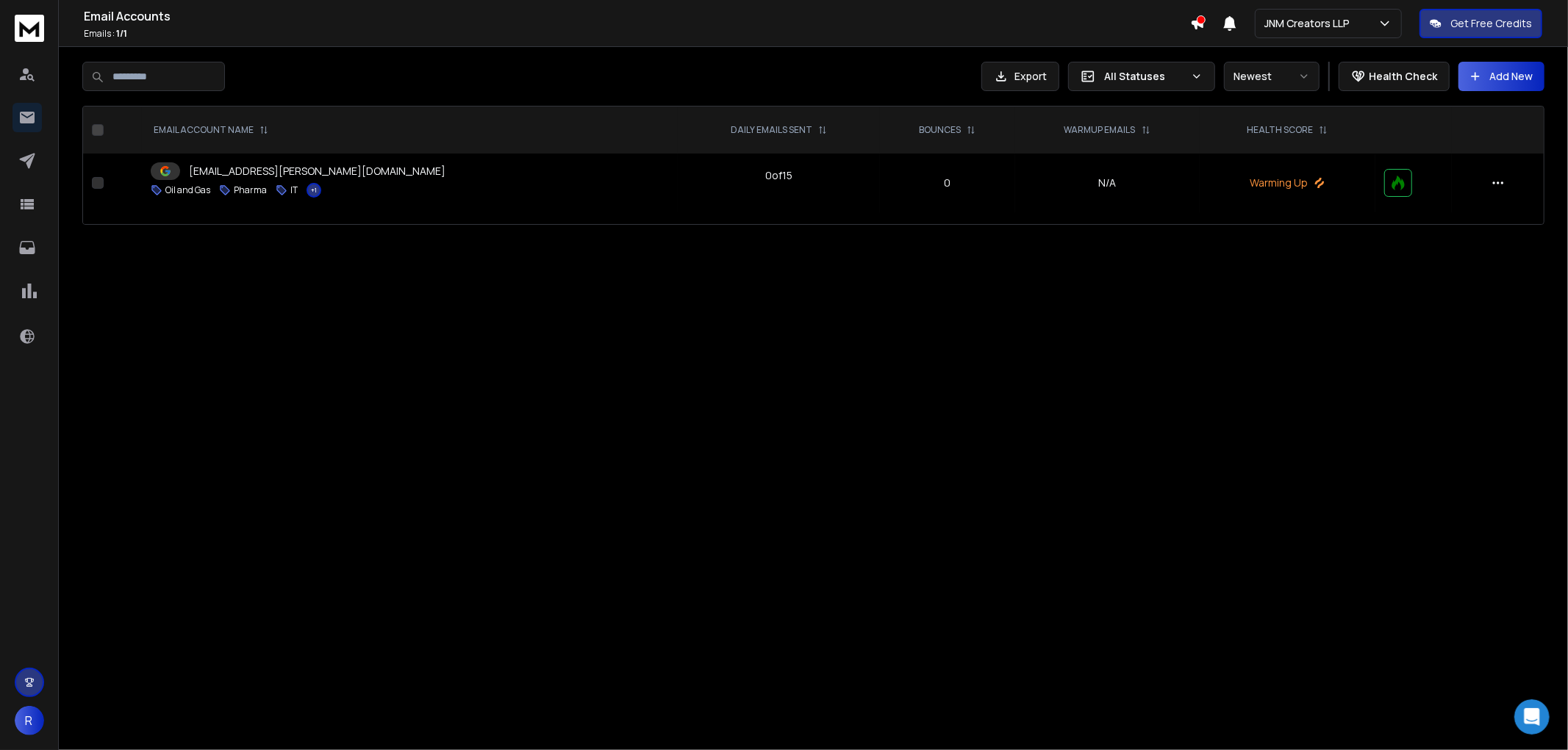
click at [652, 368] on div "Your warmest leads are on your site – Turn visits into conversations Reach Out …" at bounding box center [784, 375] width 1568 height 750
click at [1391, 175] on icon at bounding box center [1398, 182] width 15 height 15
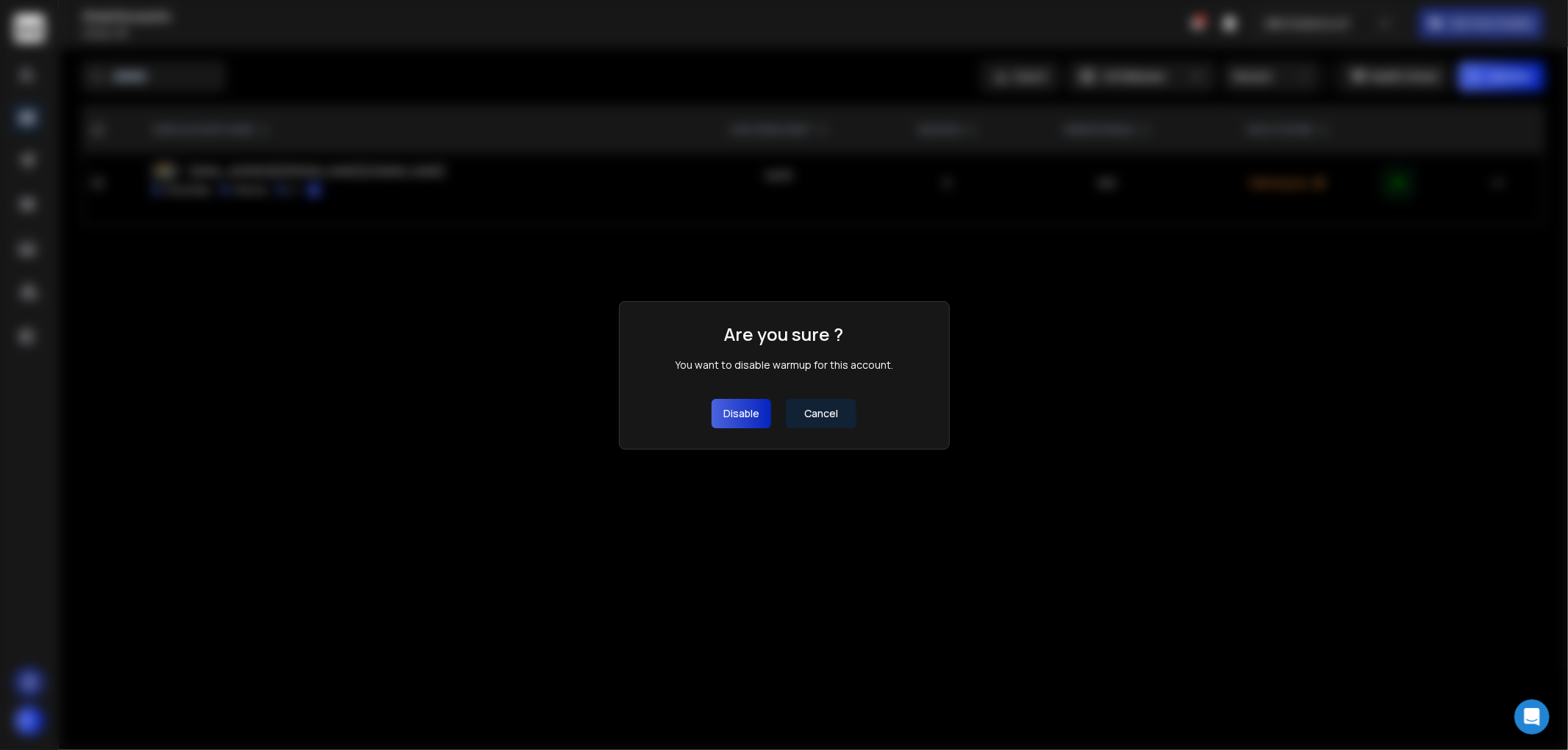
click at [830, 413] on button "Cancel" at bounding box center [821, 413] width 70 height 29
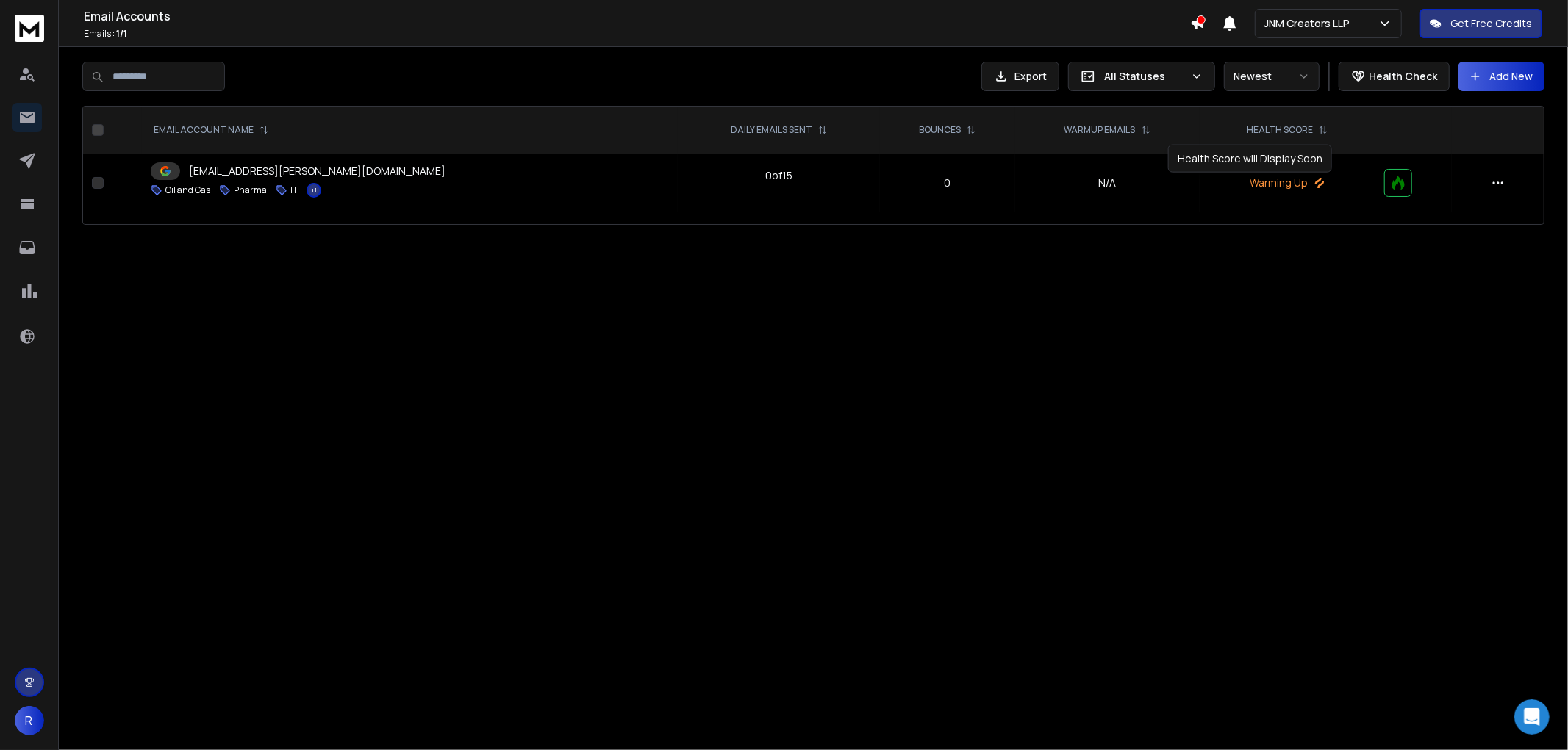
click at [1260, 181] on p "Warming Up" at bounding box center [1288, 182] width 158 height 15
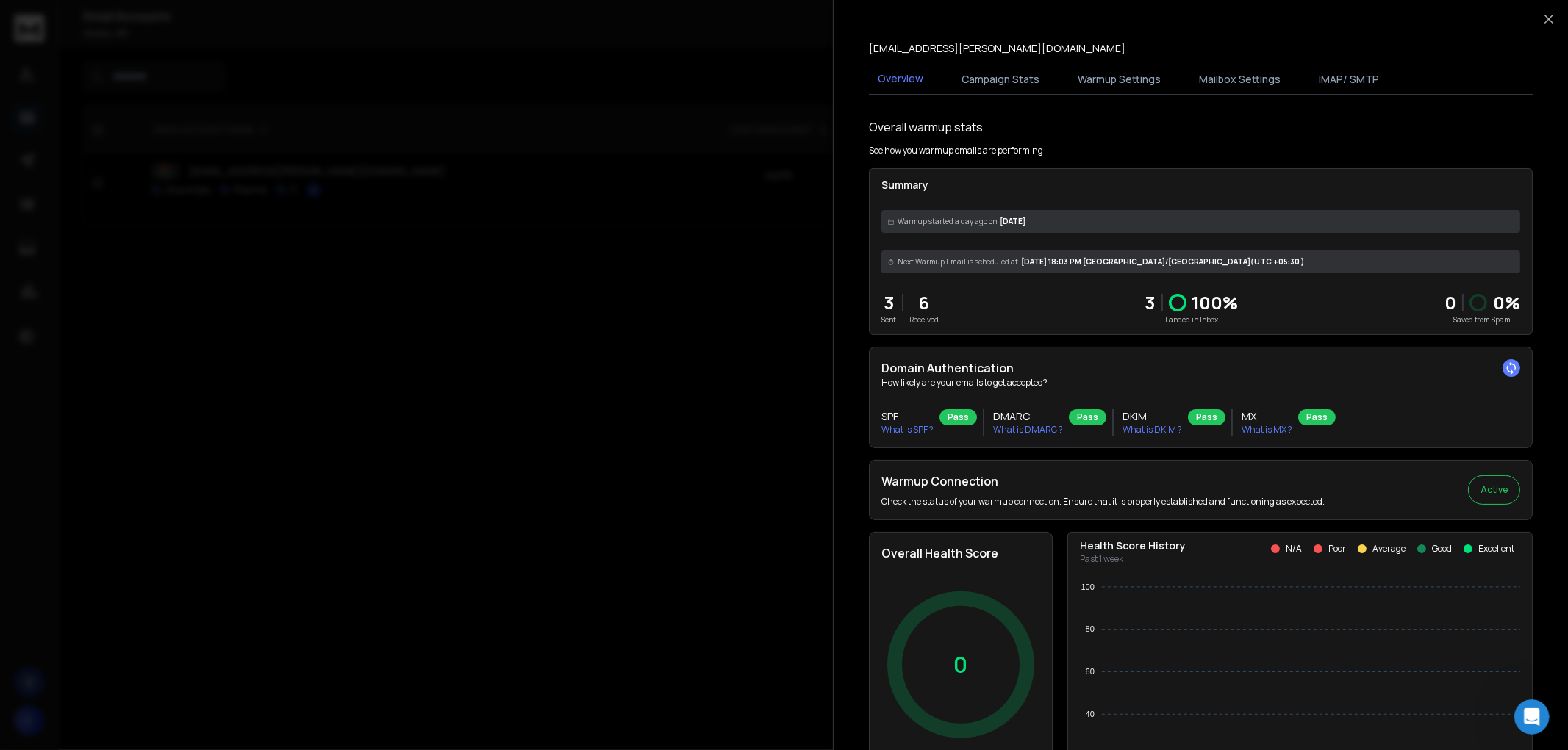
click at [1110, 81] on button "Warmup Settings" at bounding box center [1118, 80] width 101 height 33
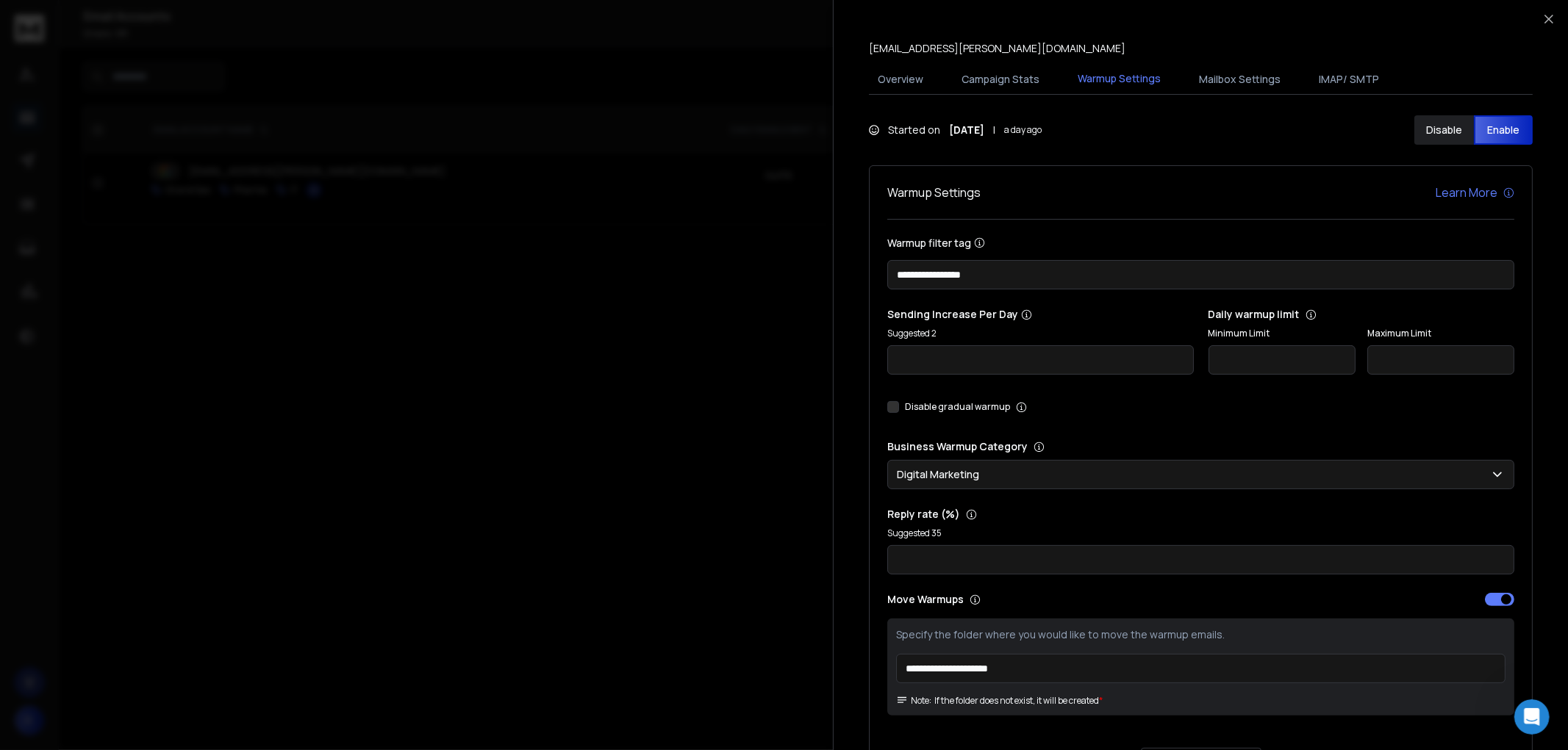
click at [906, 361] on input "*" at bounding box center [1040, 360] width 307 height 29
type input "*"
drag, startPoint x: 906, startPoint y: 361, endPoint x: 1222, endPoint y: 363, distance: 316.0
click at [1222, 363] on input "*" at bounding box center [1282, 360] width 147 height 29
type input "*"
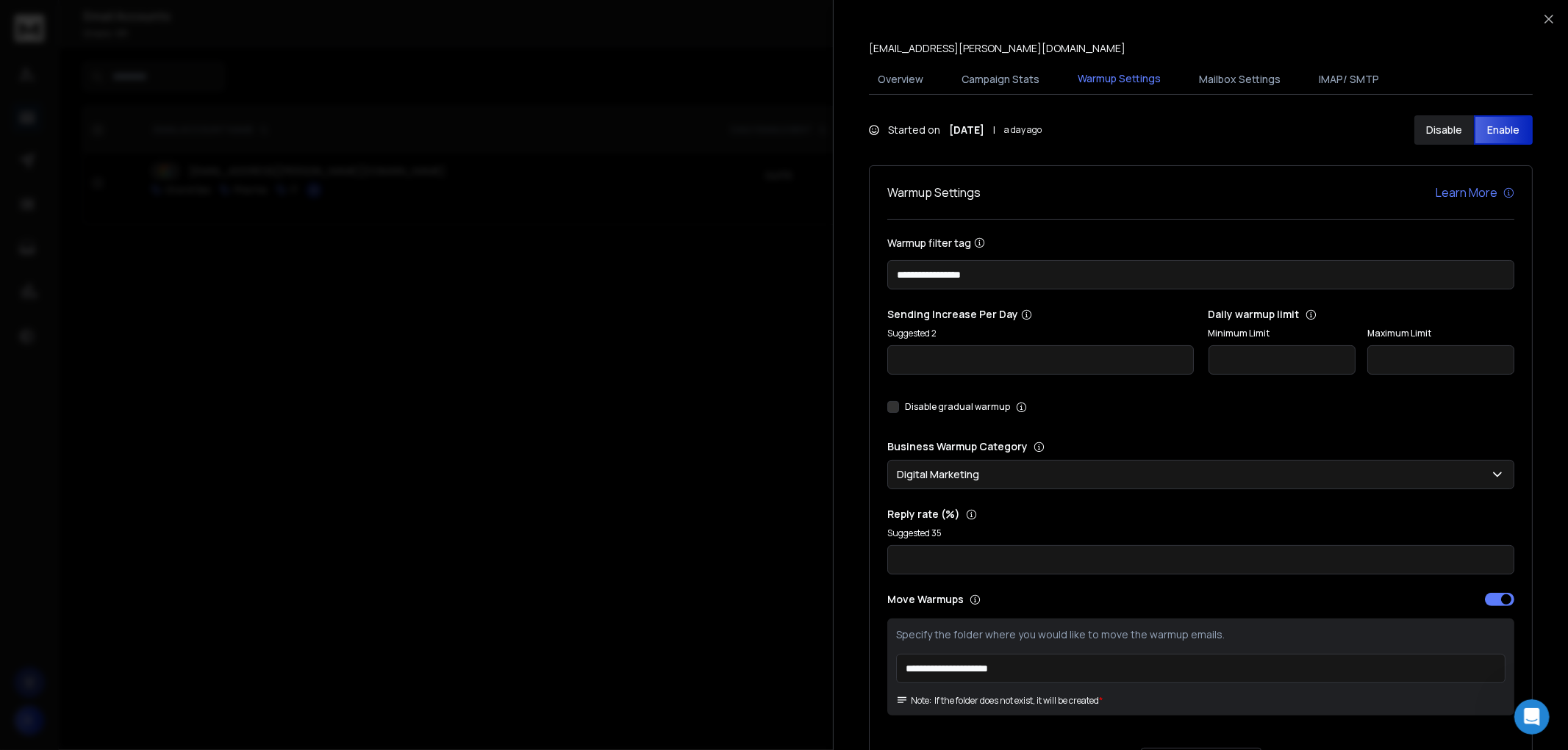
click at [921, 363] on input "*" at bounding box center [1040, 360] width 307 height 29
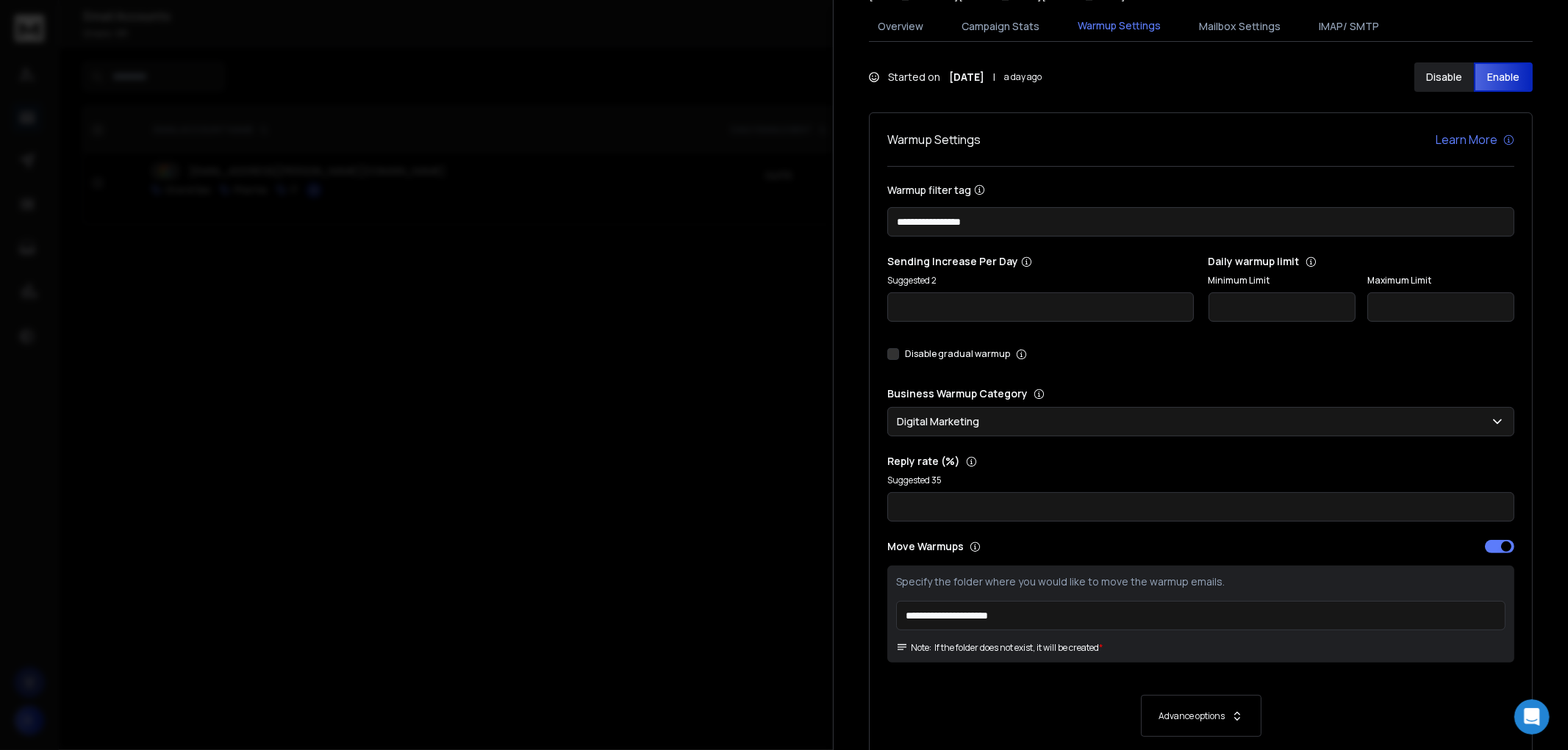
scroll to position [160, 0]
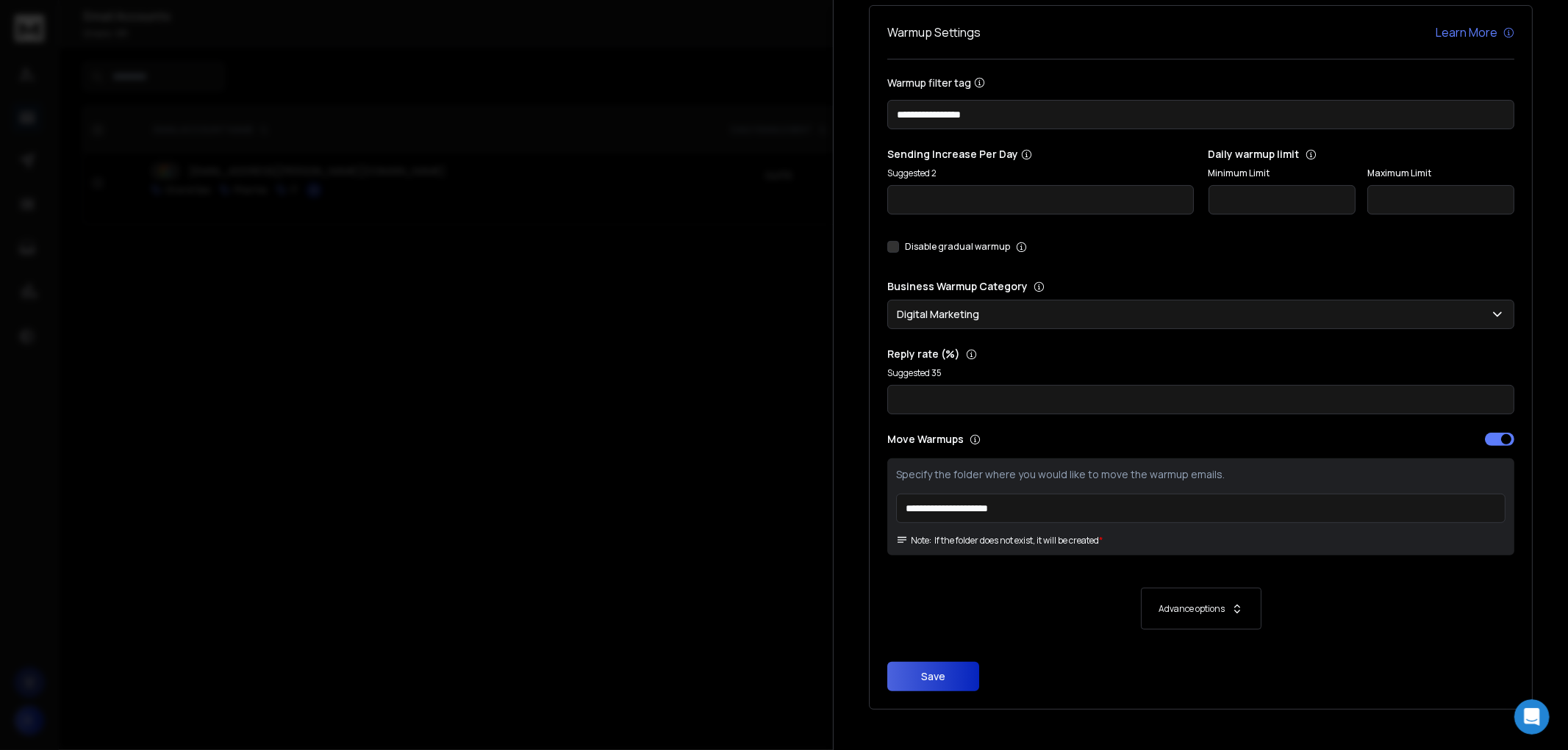
type input "*"
click at [941, 678] on button "Save" at bounding box center [933, 676] width 92 height 29
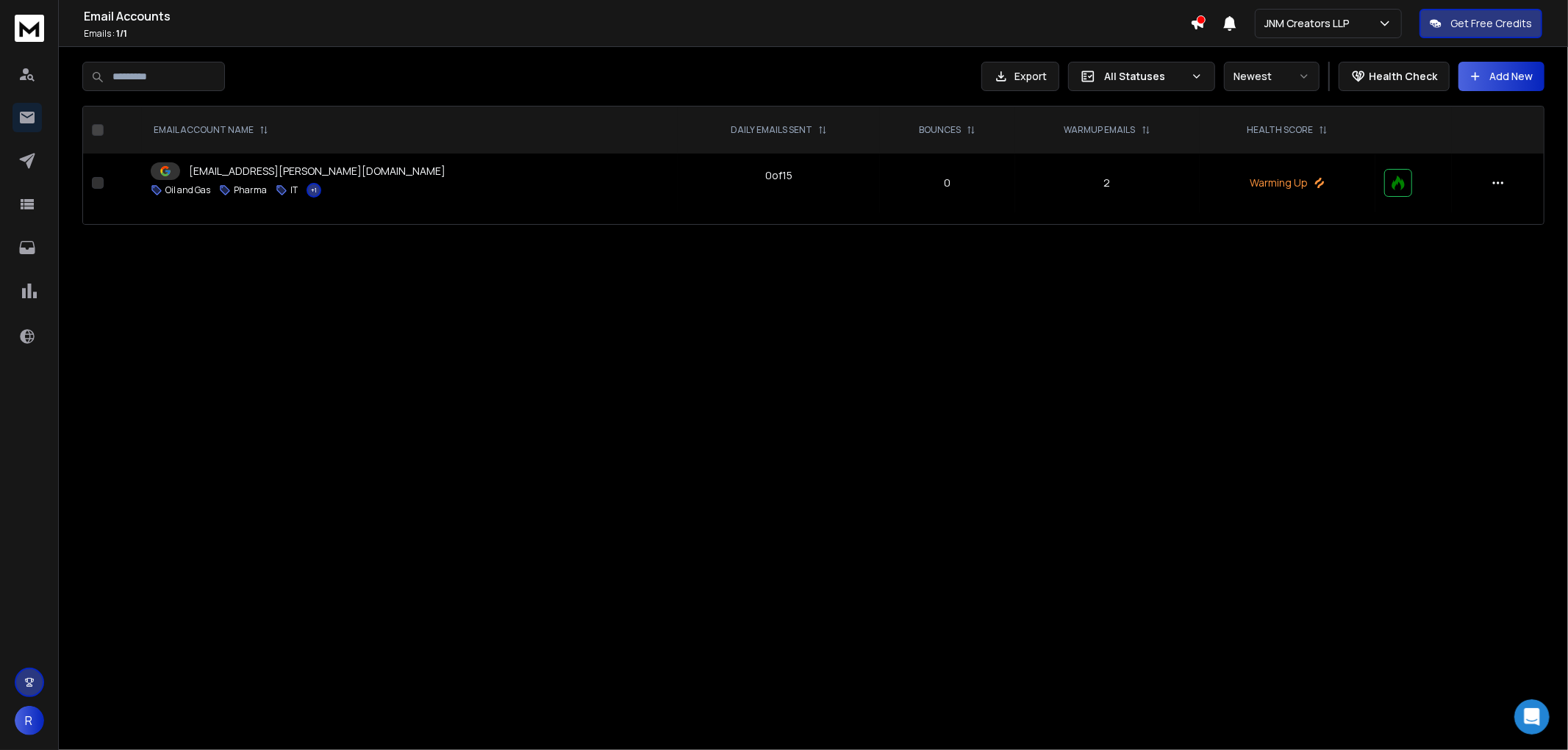
click at [765, 177] on div "0 of 15" at bounding box center [779, 175] width 28 height 15
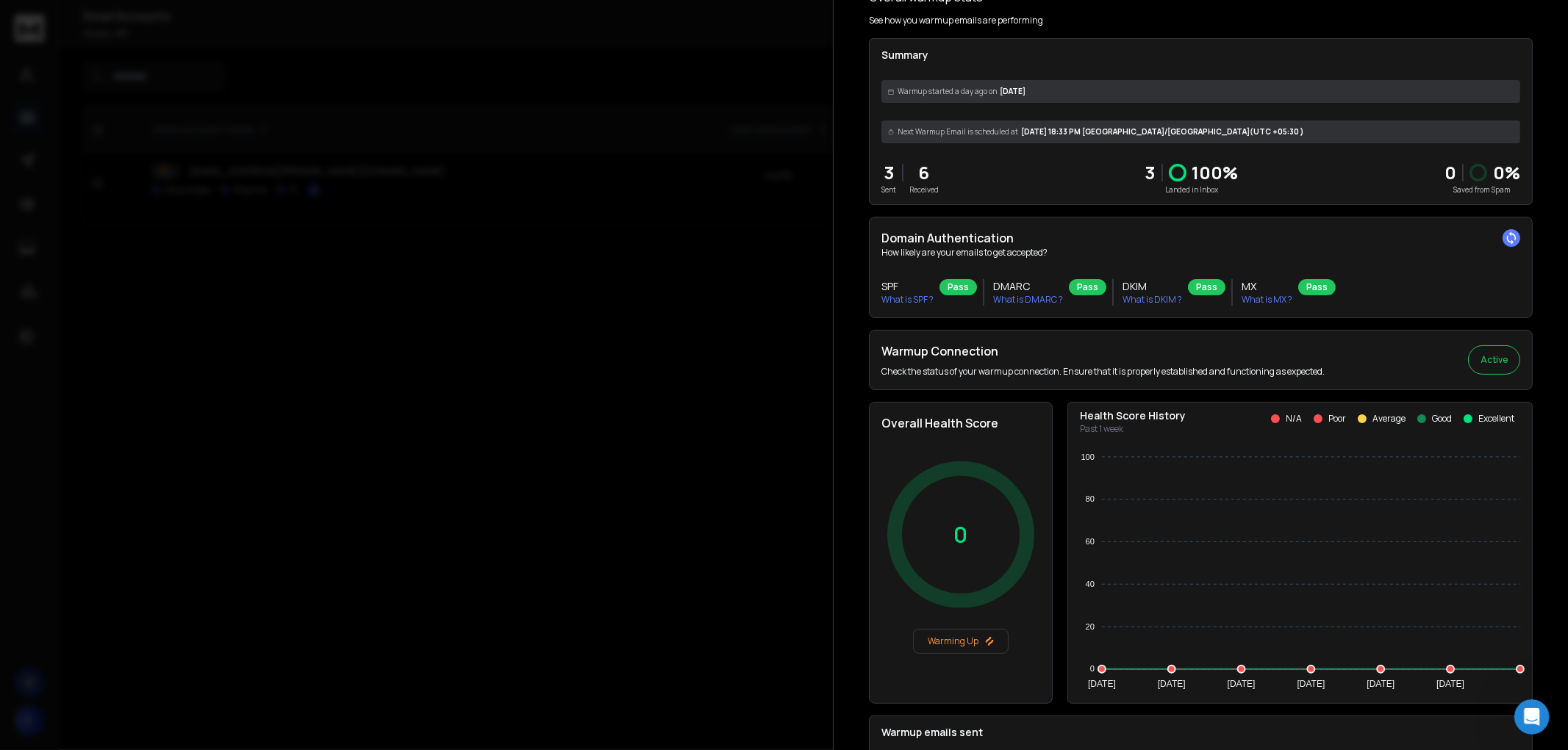
scroll to position [0, 0]
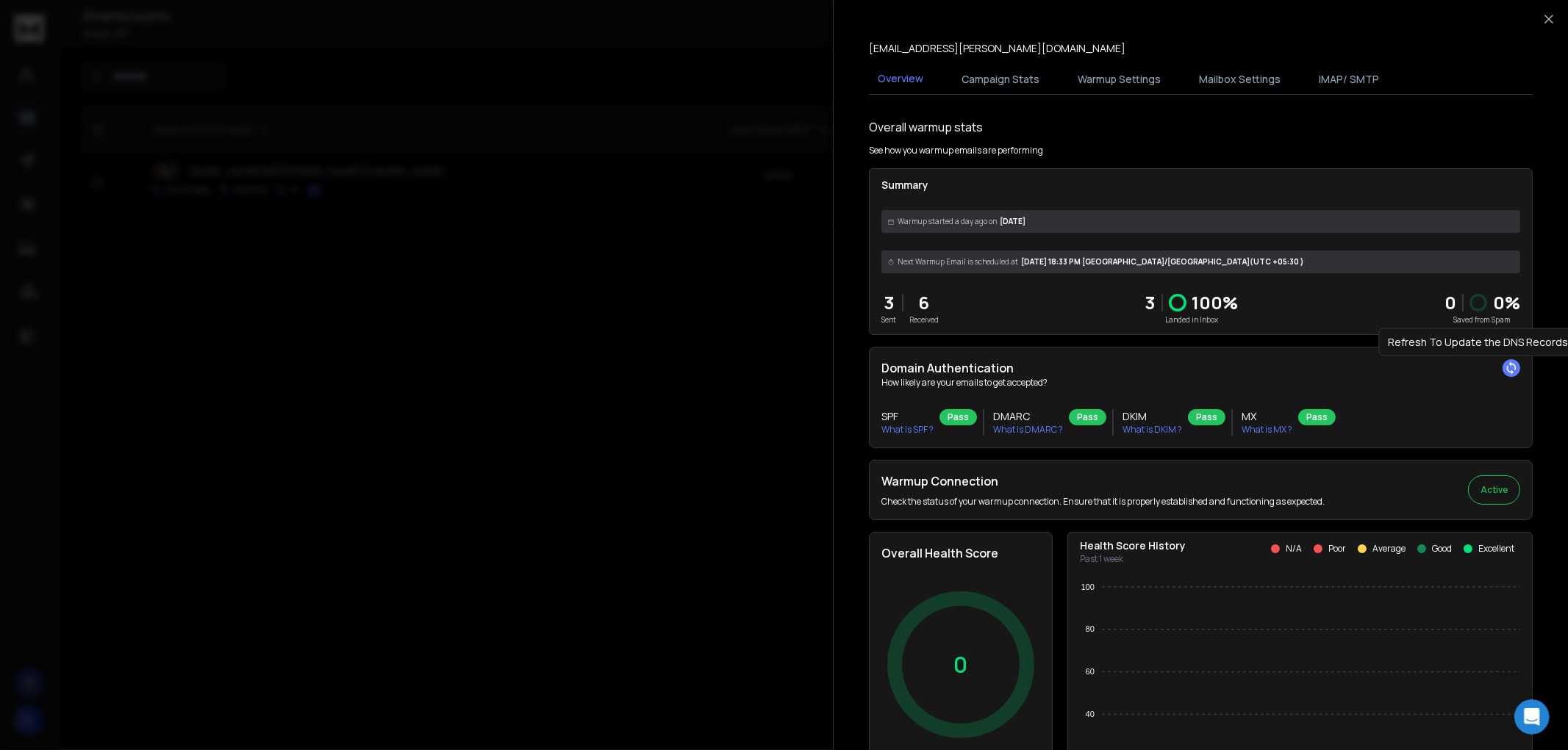
click at [1504, 366] on icon at bounding box center [1511, 368] width 15 height 15
click at [1548, 23] on icon "button" at bounding box center [1548, 19] width 8 height 8
